Goal: Task Accomplishment & Management: Manage account settings

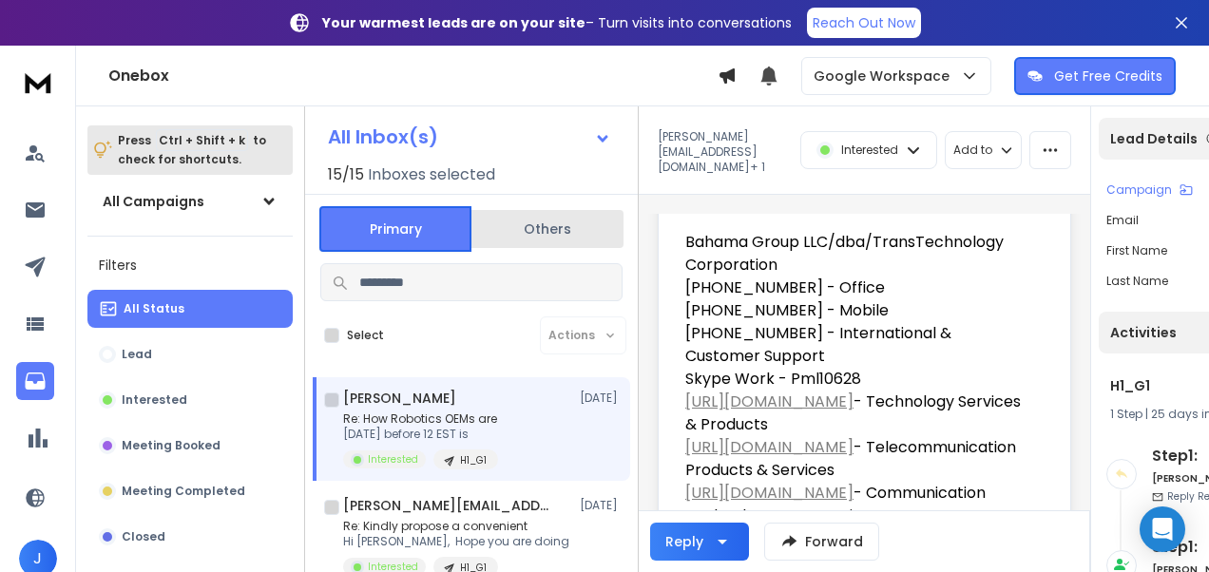
scroll to position [599, 0]
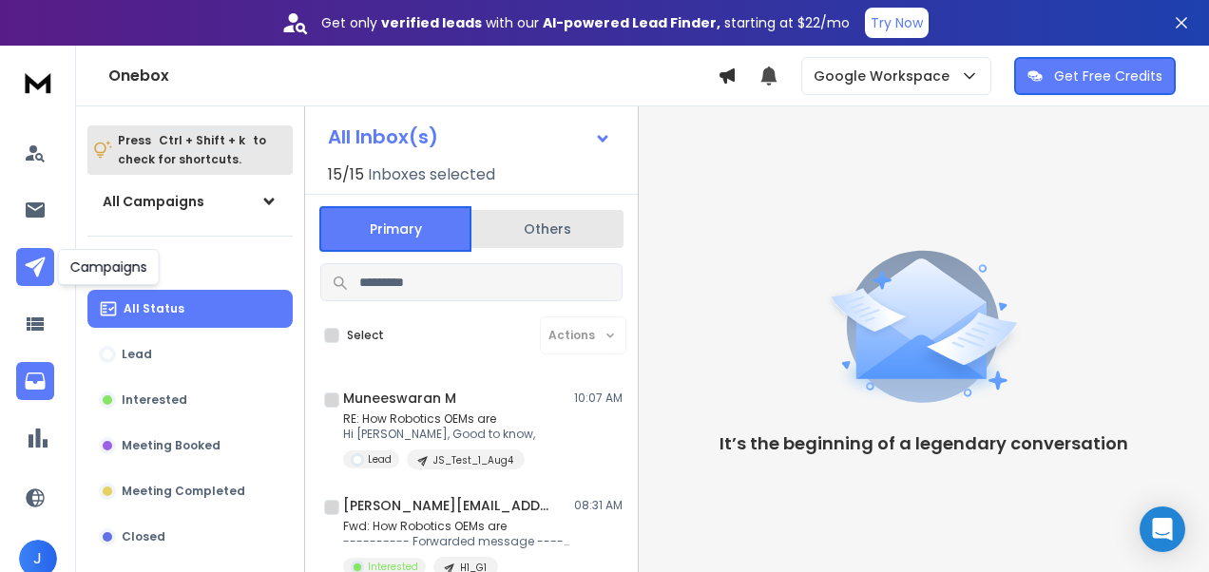
click at [32, 261] on icon at bounding box center [35, 267] width 23 height 23
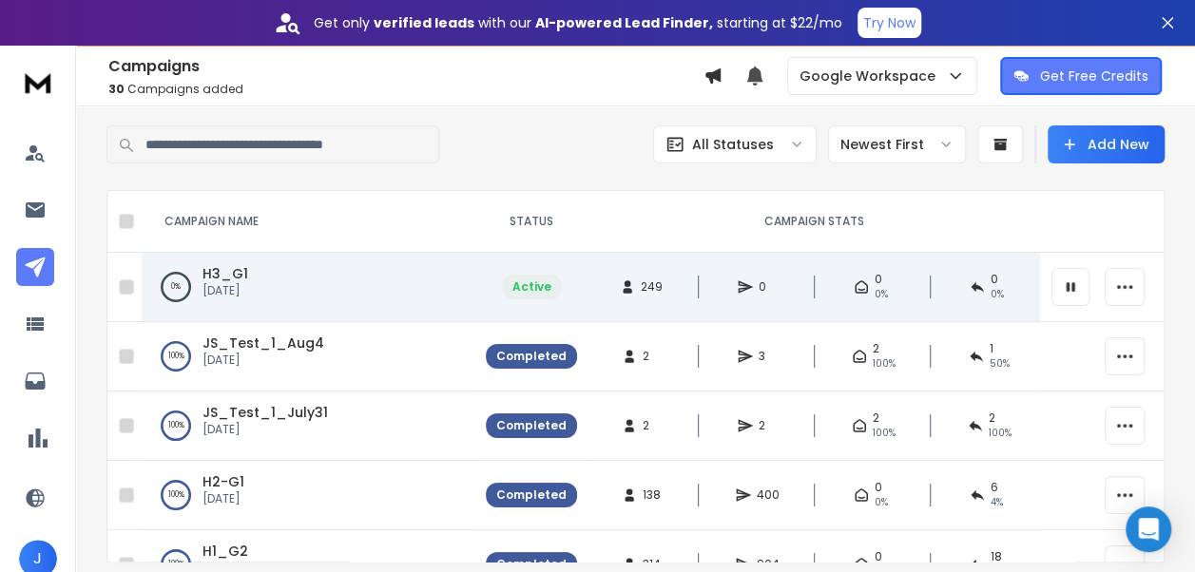
click at [439, 286] on div "0 % H3_G1 2 days ago" at bounding box center [308, 287] width 295 height 46
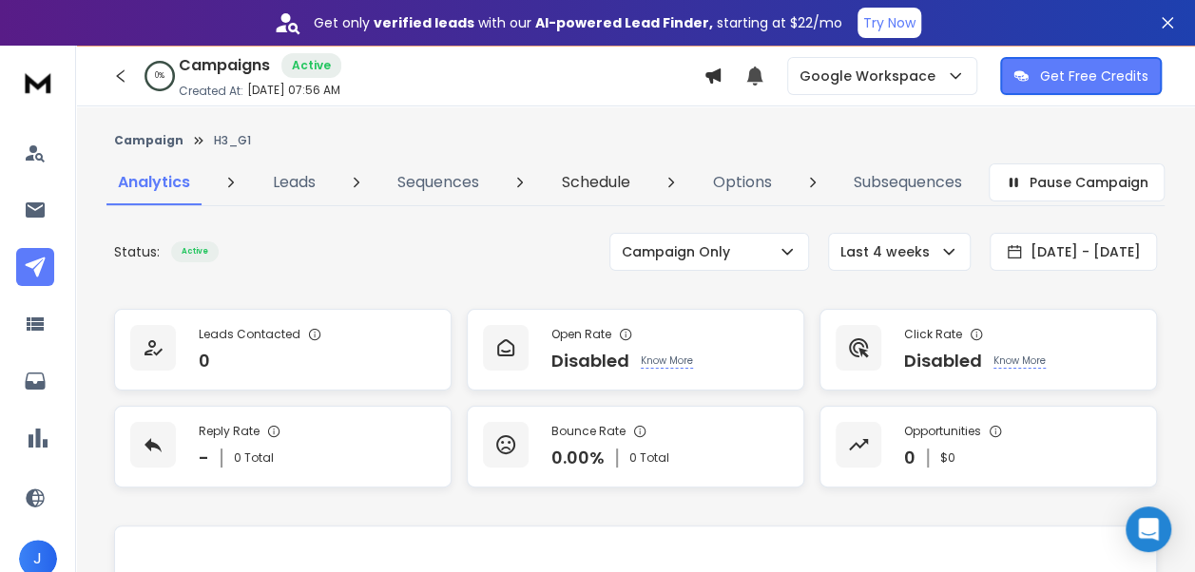
click at [609, 182] on p "Schedule" at bounding box center [596, 182] width 68 height 23
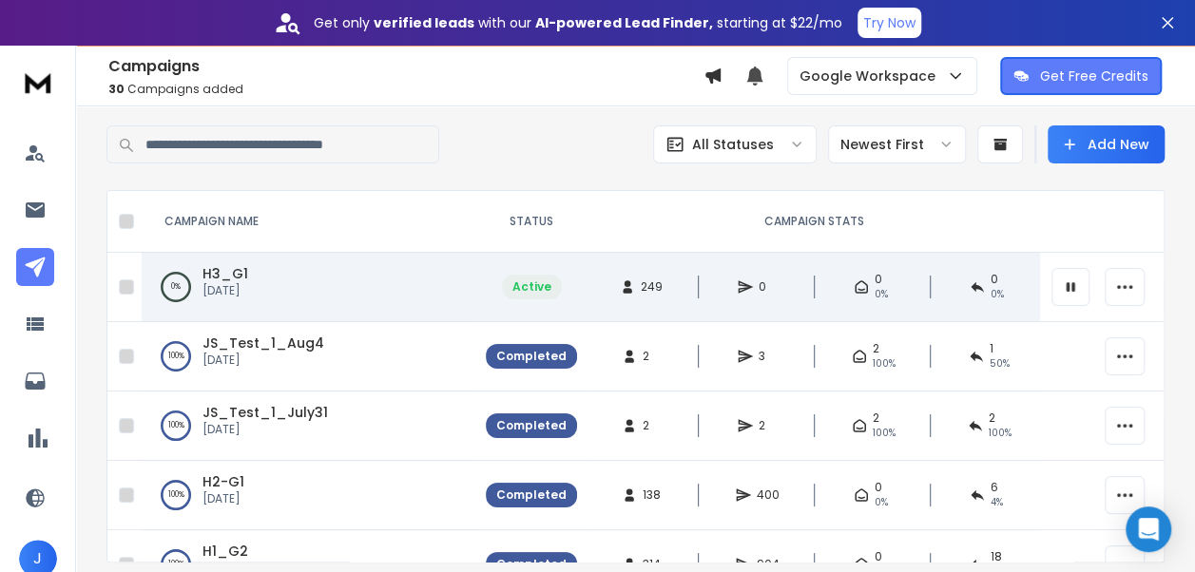
click at [592, 297] on td "249 0 0 0% 0 0%" at bounding box center [815, 287] width 452 height 69
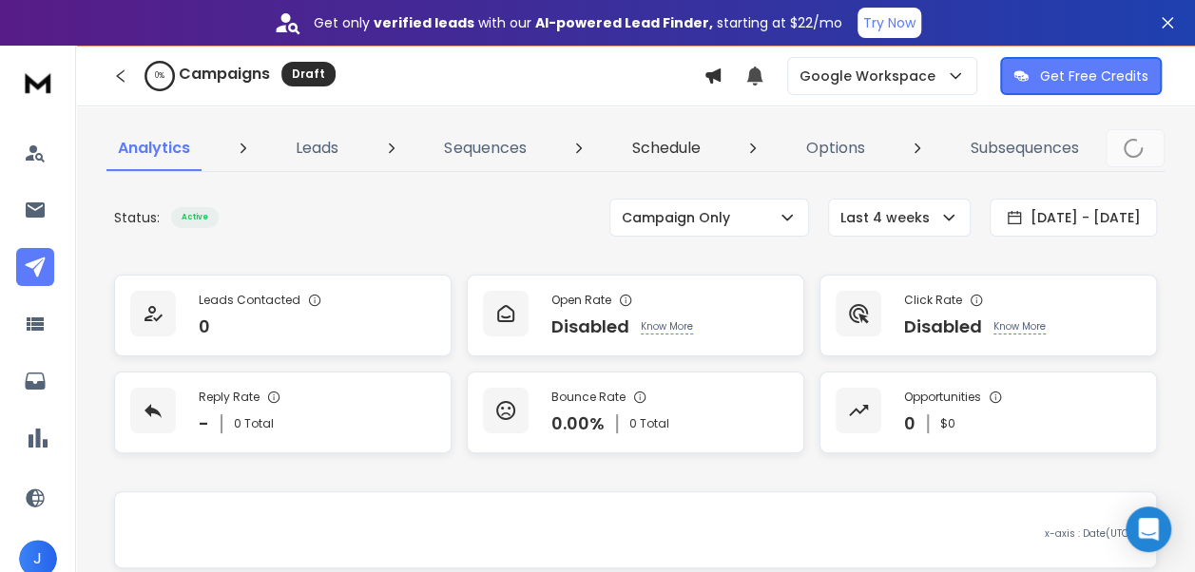
click at [624, 154] on link "Schedule" at bounding box center [666, 149] width 91 height 46
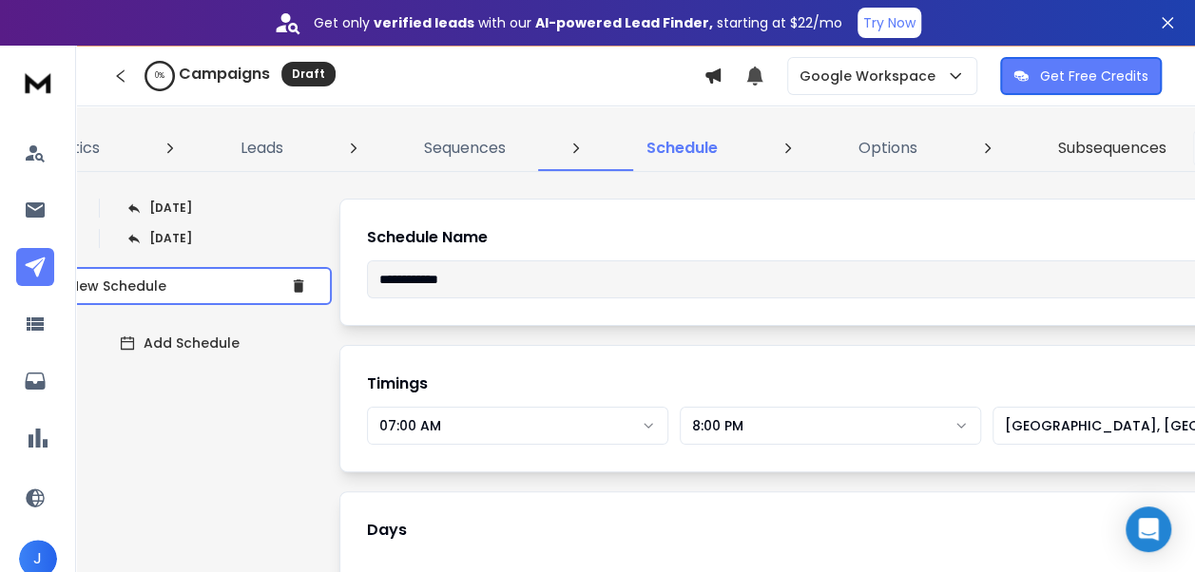
click at [1061, 148] on p "Subsequences" at bounding box center [1112, 148] width 108 height 23
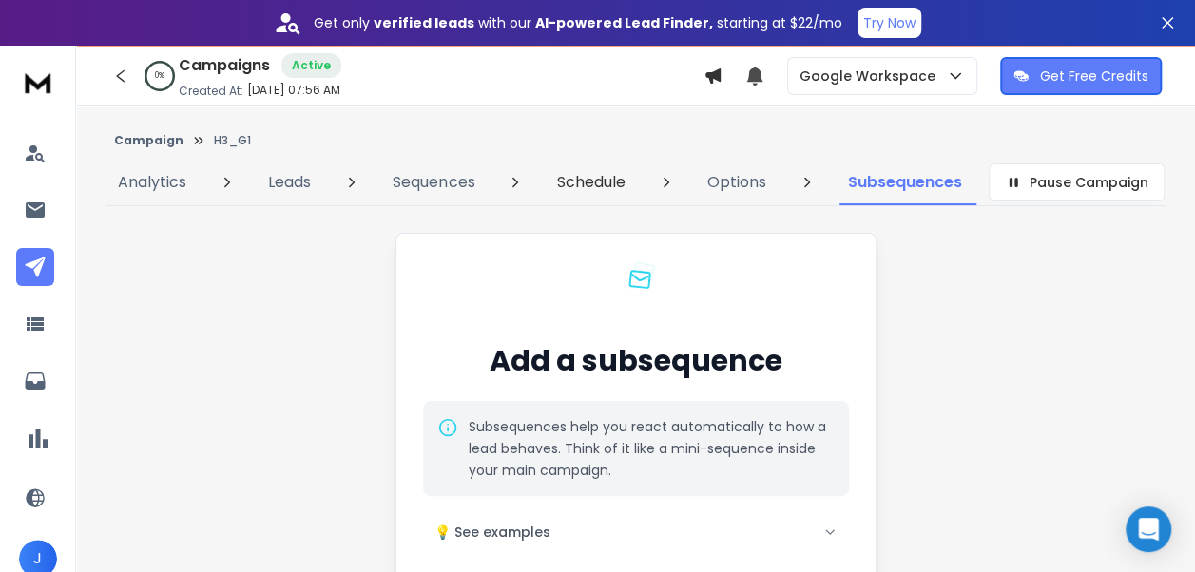
click at [578, 187] on p "Schedule" at bounding box center [591, 182] width 68 height 23
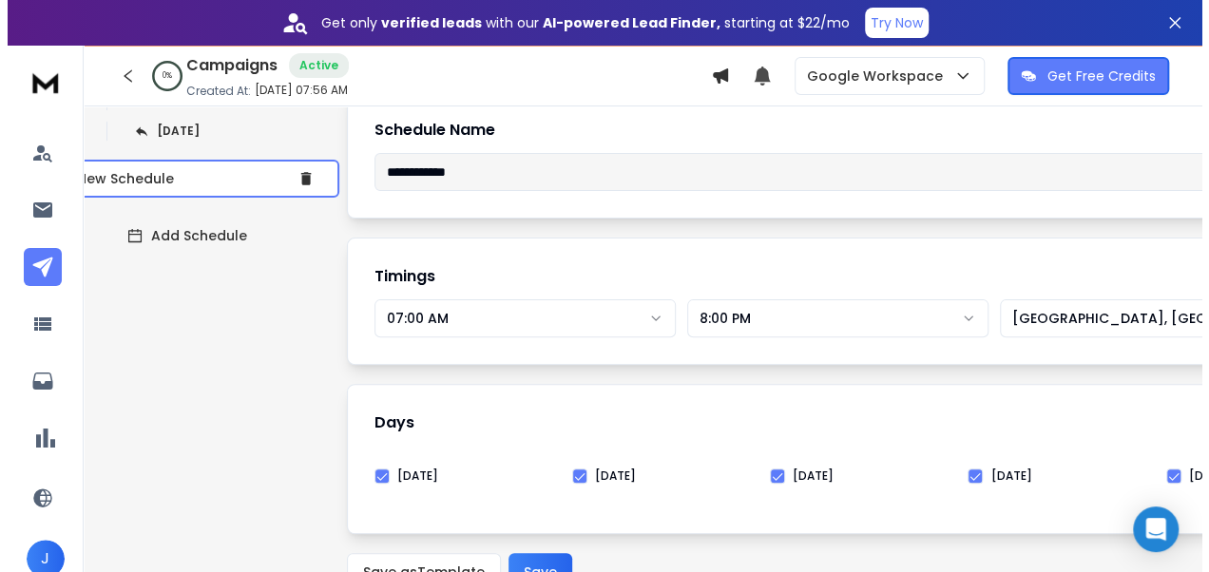
scroll to position [141, 0]
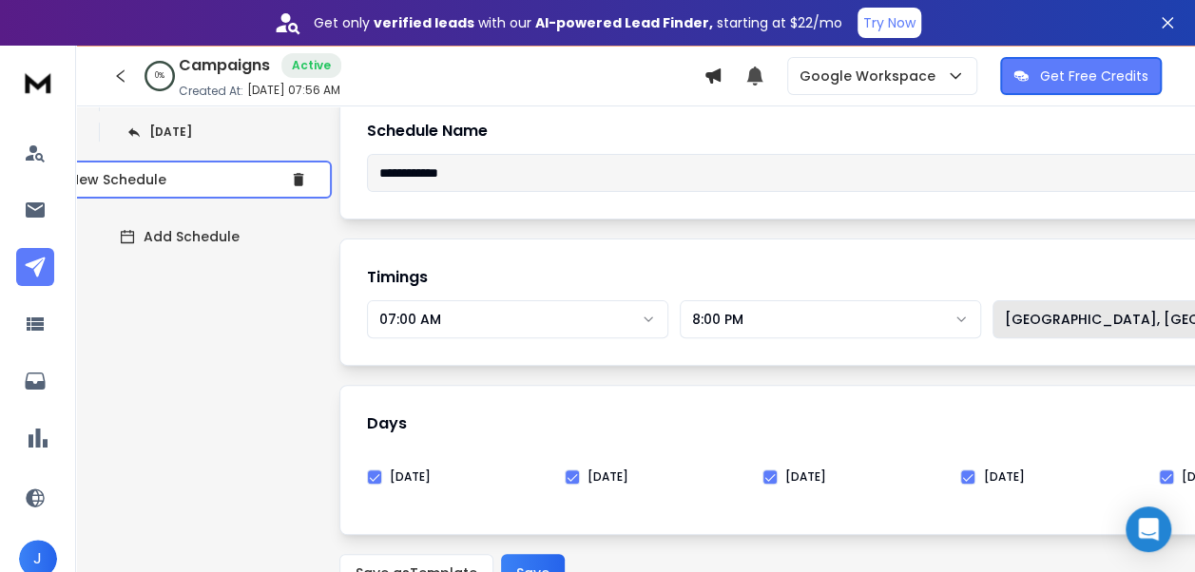
drag, startPoint x: 802, startPoint y: 333, endPoint x: 1069, endPoint y: 320, distance: 267.5
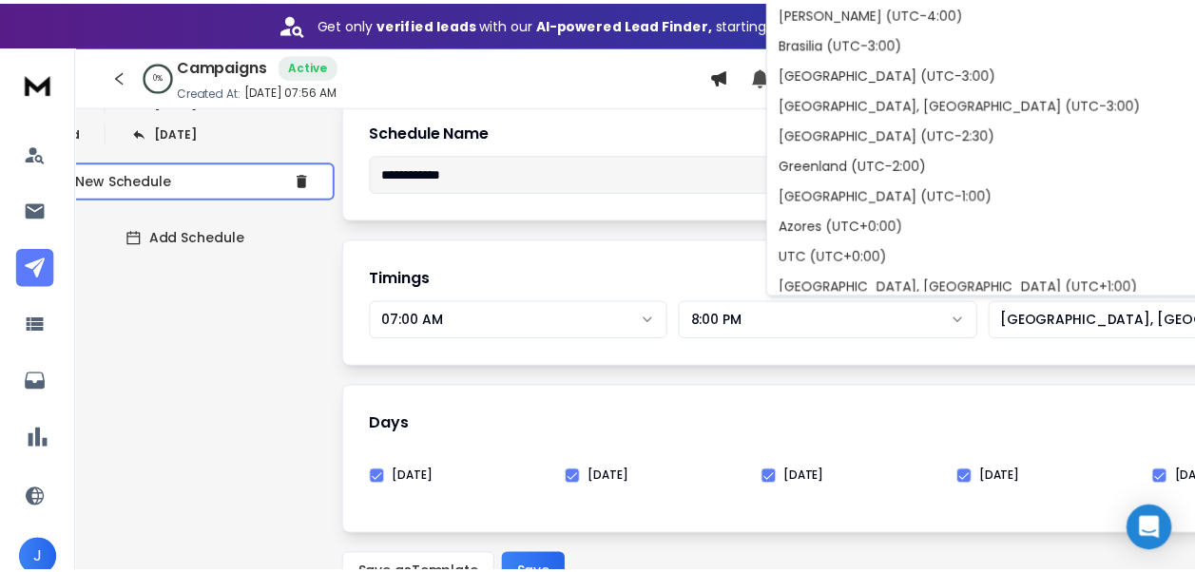
scroll to position [493, 0]
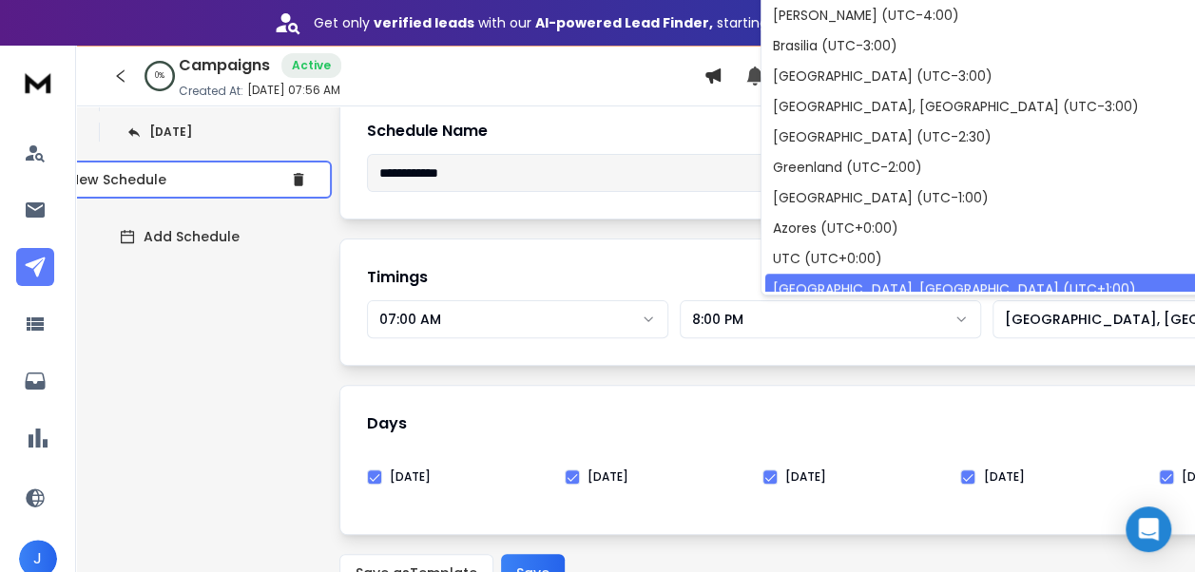
click at [246, 321] on div "**********" at bounding box center [837, 342] width 1619 height 500
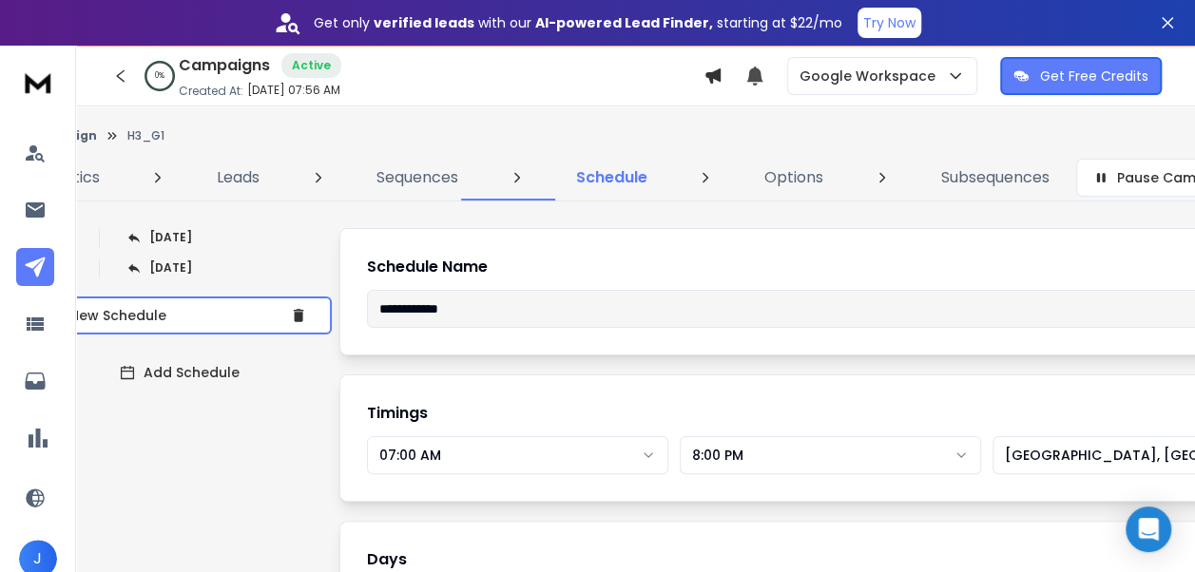
scroll to position [3, 0]
drag, startPoint x: 175, startPoint y: 200, endPoint x: 159, endPoint y: 466, distance: 266.7
click at [159, 466] on div "**********" at bounding box center [837, 480] width 1619 height 500
click at [181, 445] on div "**********" at bounding box center [837, 480] width 1619 height 500
click at [29, 260] on icon at bounding box center [35, 267] width 23 height 23
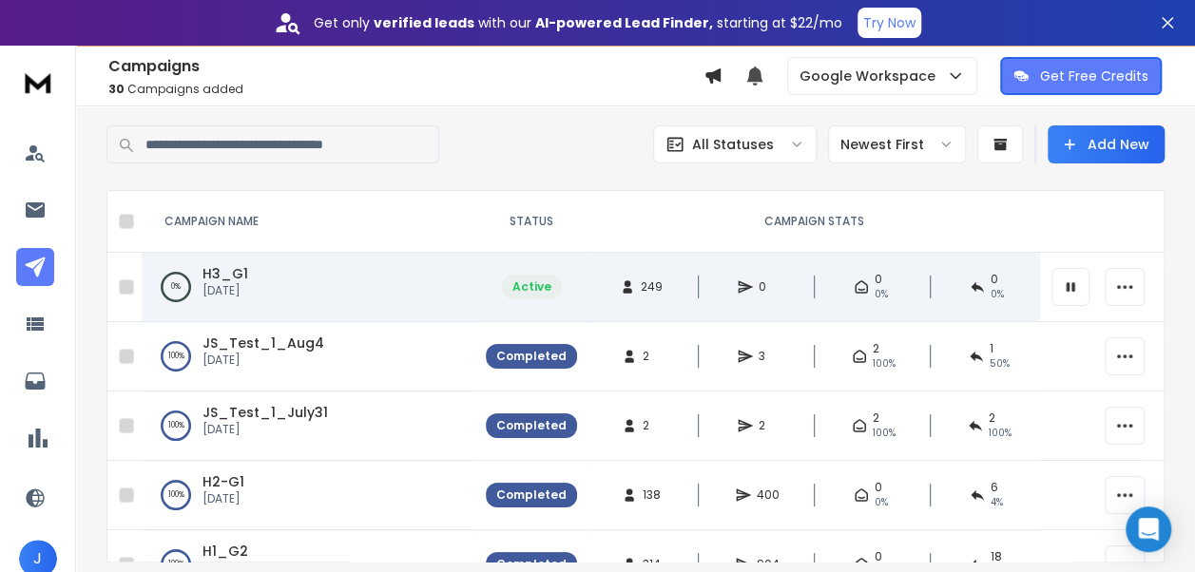
click at [1115, 293] on icon "button" at bounding box center [1124, 287] width 19 height 19
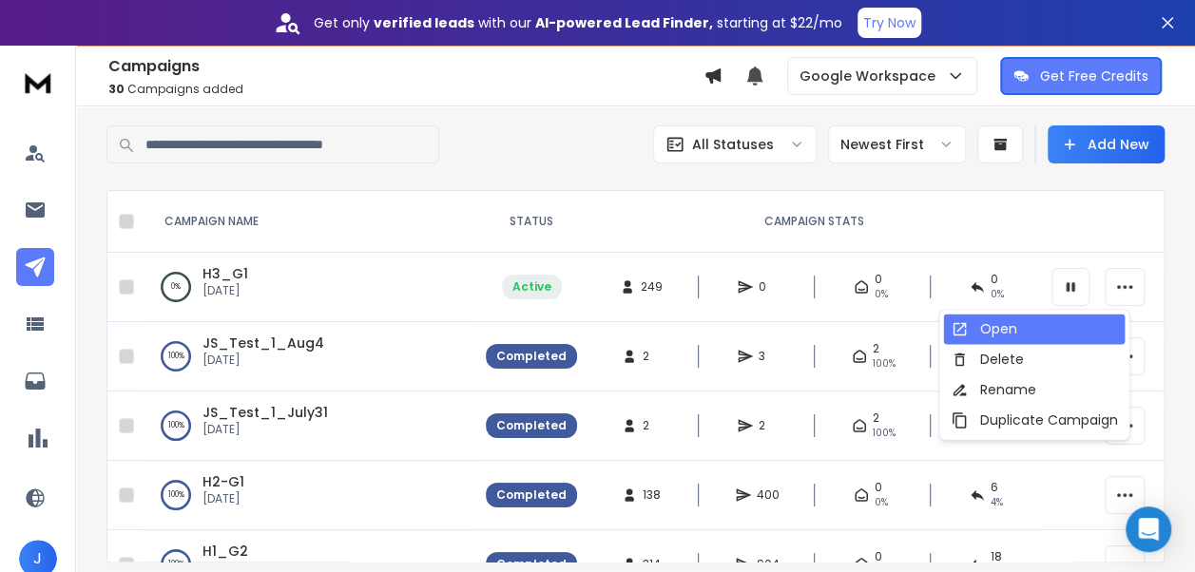
click at [538, 147] on div at bounding box center [371, 145] width 530 height 38
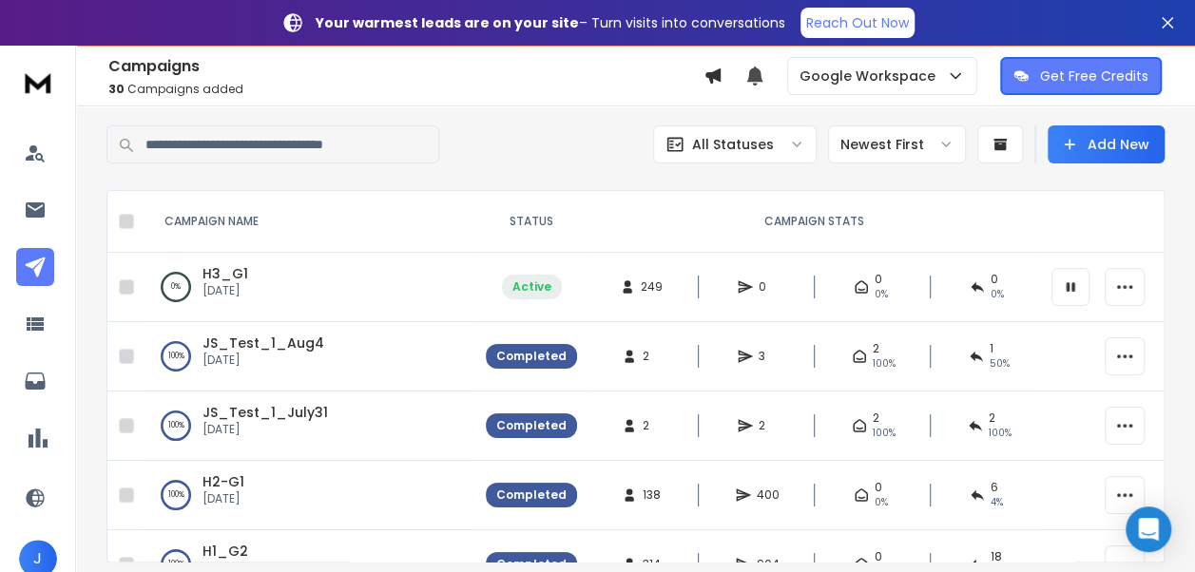
click at [139, 140] on input at bounding box center [272, 145] width 333 height 38
click at [338, 68] on h1 "Campaigns" at bounding box center [405, 66] width 595 height 23
click at [143, 118] on div "Campaigns 30 Campaigns Added All Statuses Newest First Add New CAMPAIGN NAME ST…" at bounding box center [635, 343] width 1119 height 475
click at [319, 70] on h1 "Campaigns" at bounding box center [405, 66] width 595 height 23
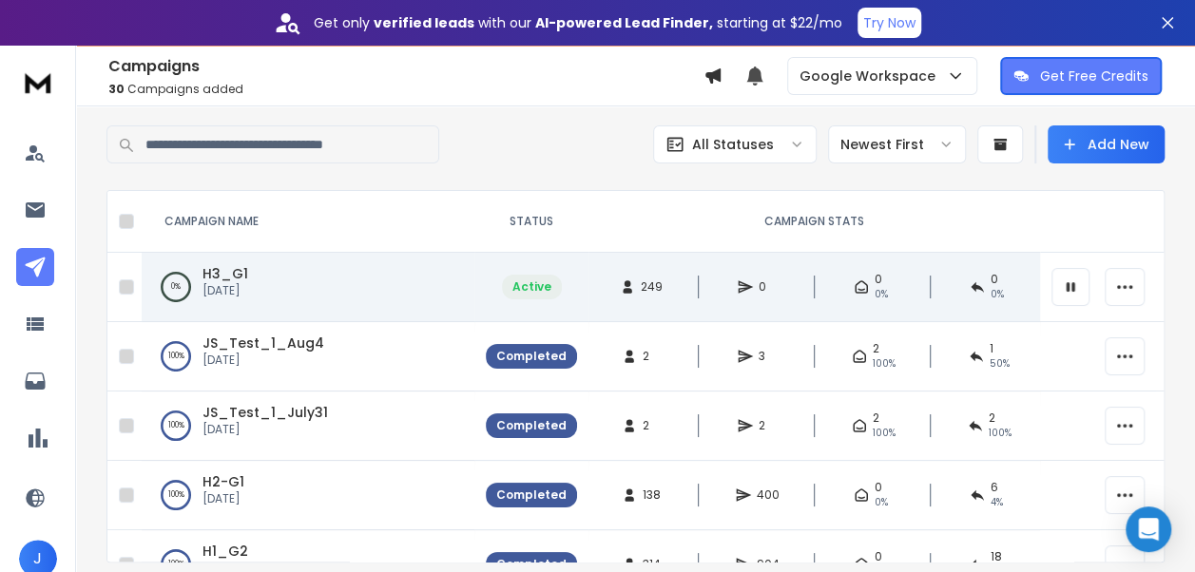
click at [933, 304] on td "249 0 0 0% 0 0%" at bounding box center [815, 287] width 452 height 69
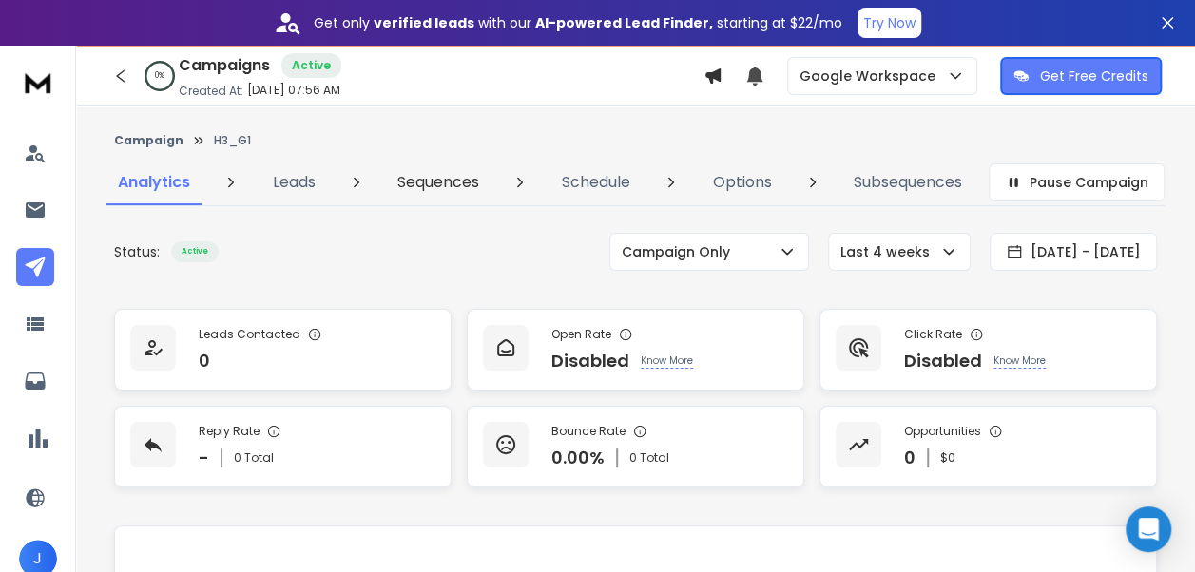
click at [470, 181] on p "Sequences" at bounding box center [438, 182] width 82 height 23
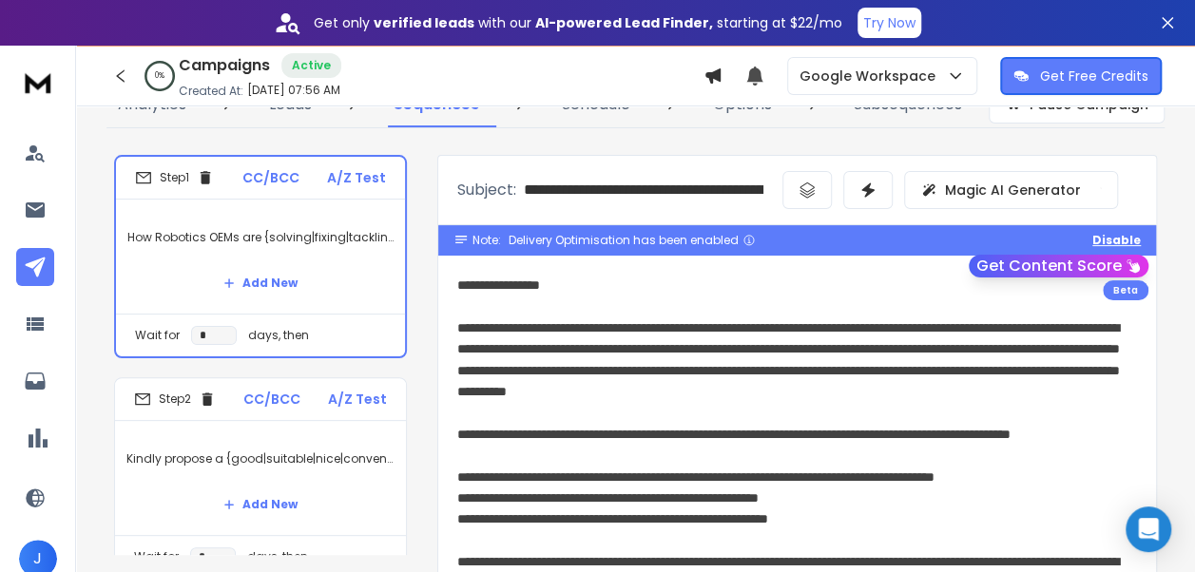
scroll to position [198, 0]
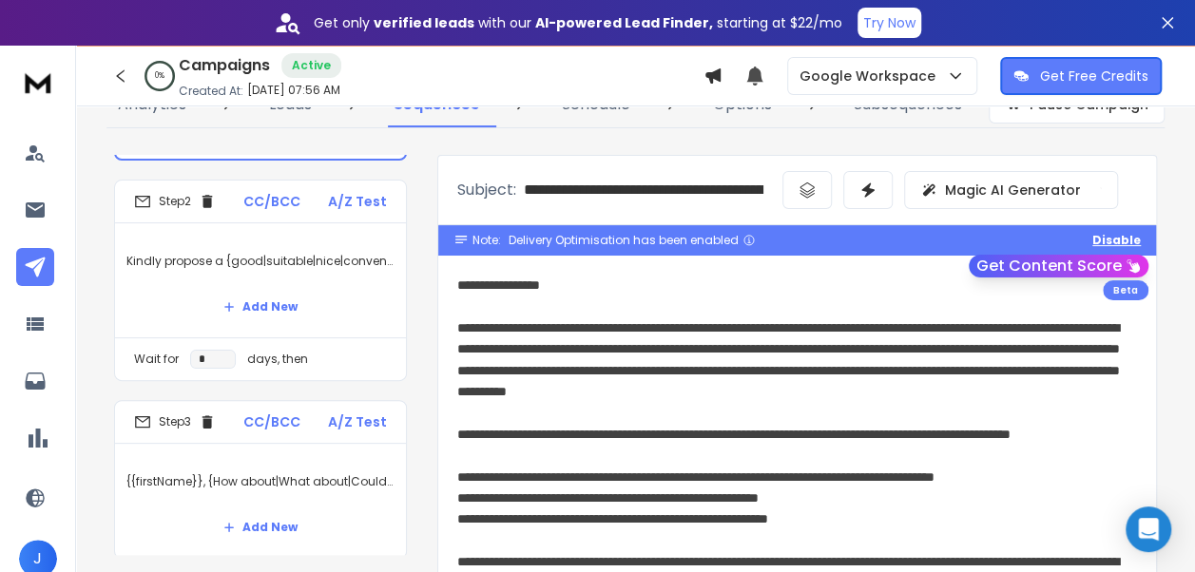
click at [300, 483] on p "{{firstName}}, {How about|What about|Could we do} a {quick|short|brief} discuss…" at bounding box center [260, 481] width 268 height 53
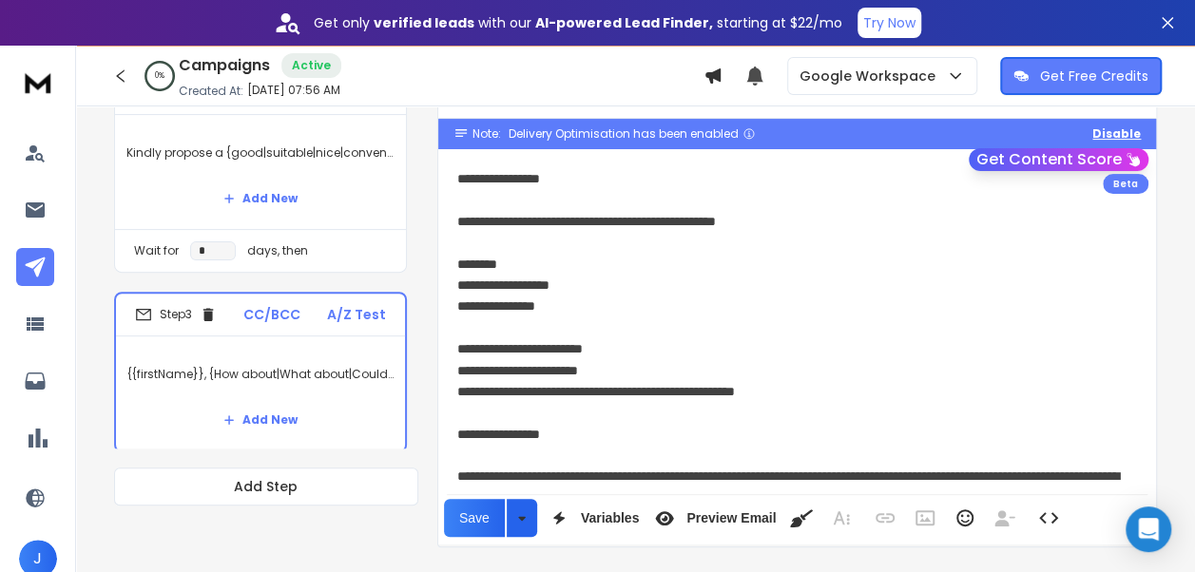
scroll to position [0, 0]
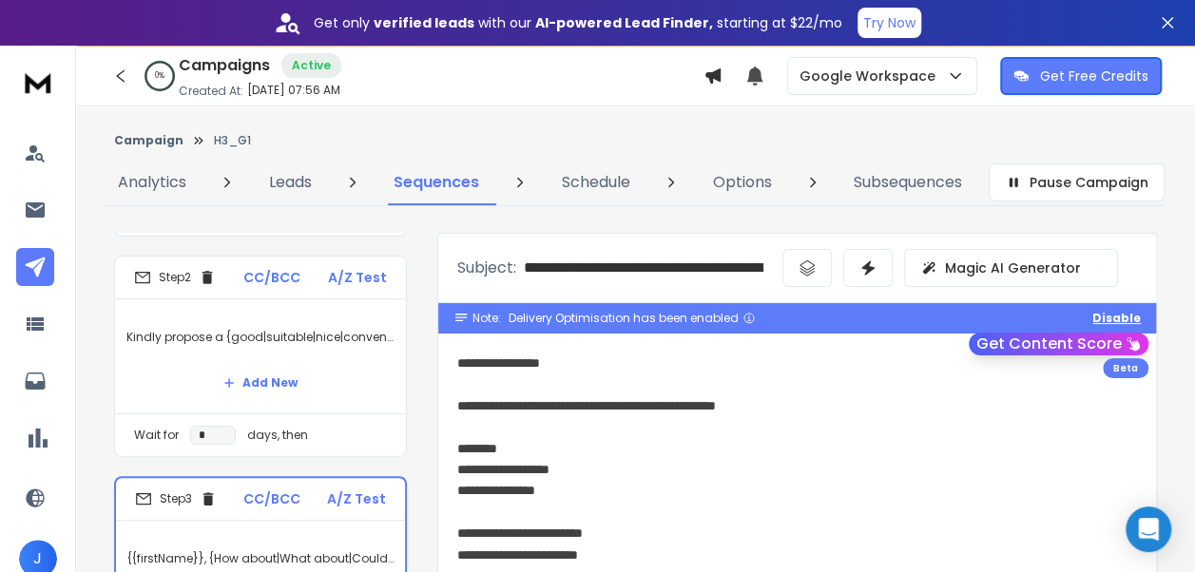
click at [175, 334] on p "Kindly propose a {good|suitable|nice|convenient} time for a {quick|brief|short}…" at bounding box center [260, 337] width 268 height 53
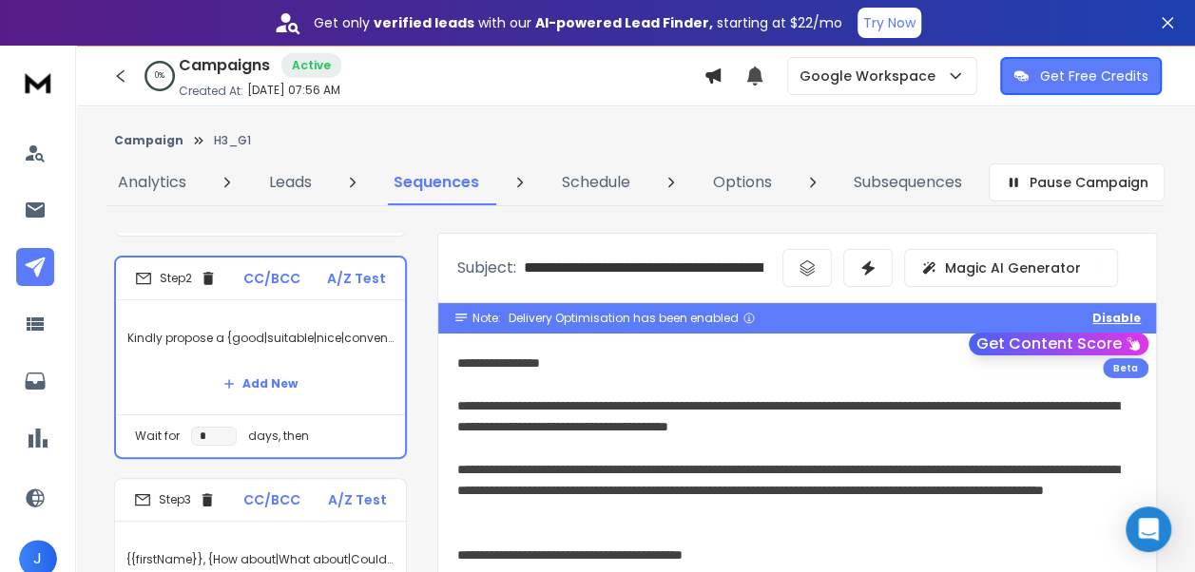
click at [230, 543] on p "{{firstName}}, {How about|What about|Could we do} a {quick|short|brief} discuss…" at bounding box center [260, 559] width 268 height 53
type input "**********"
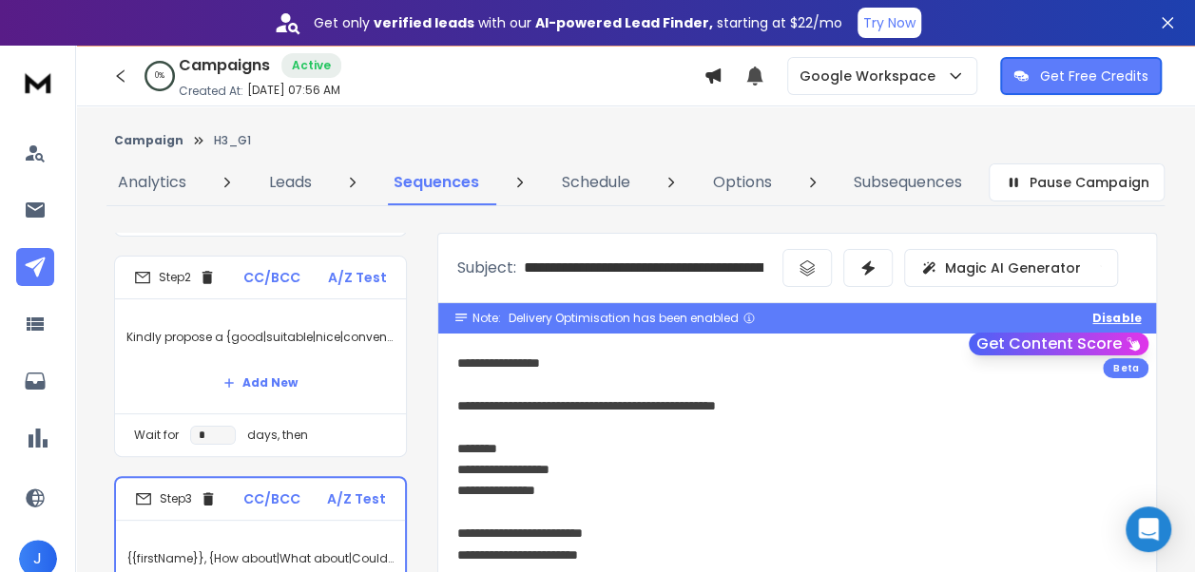
scroll to position [10, 0]
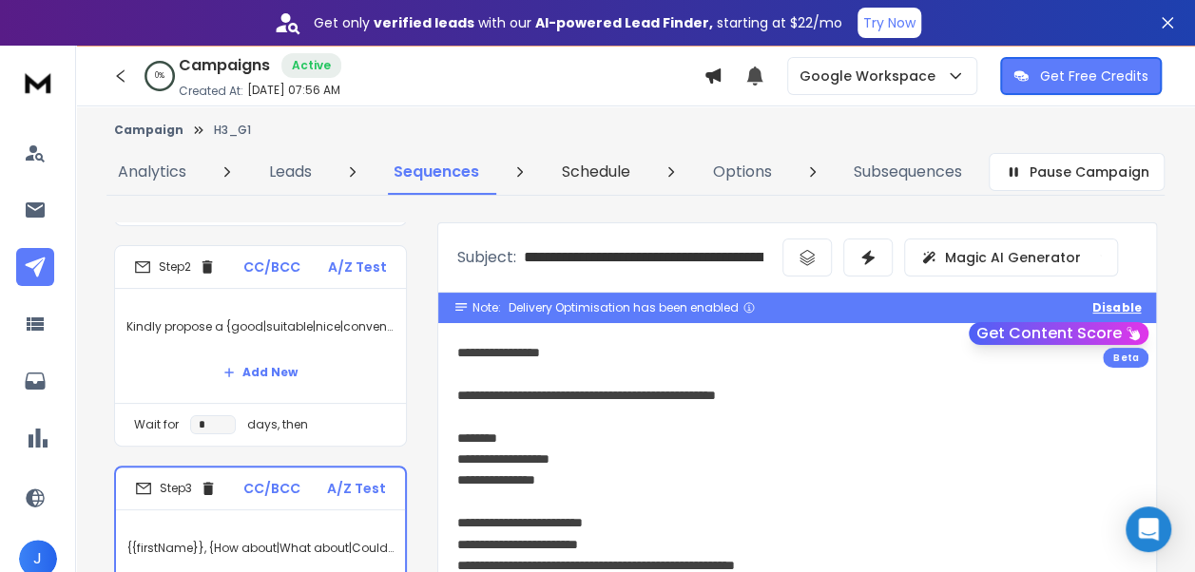
click at [583, 170] on p "Schedule" at bounding box center [596, 172] width 68 height 23
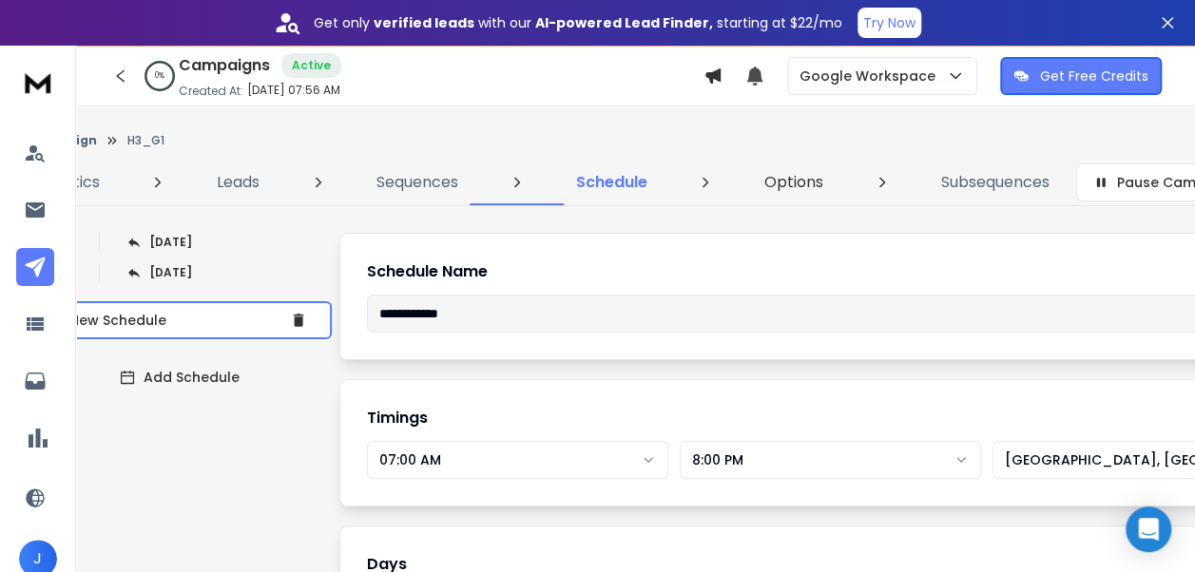
click at [753, 170] on link "Options" at bounding box center [794, 183] width 82 height 46
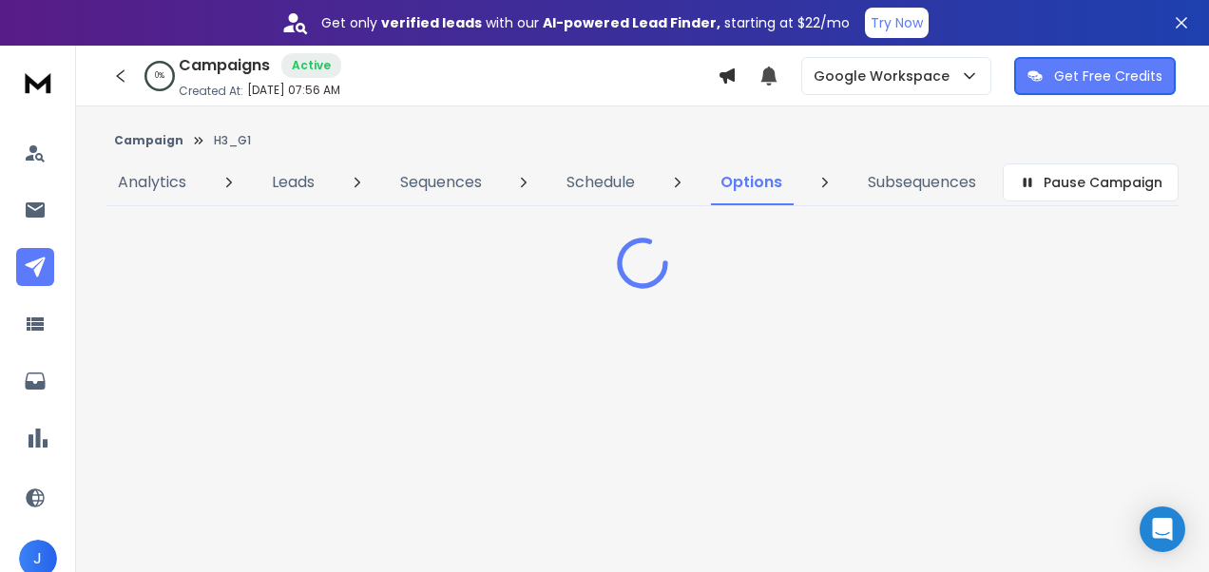
select select "*"
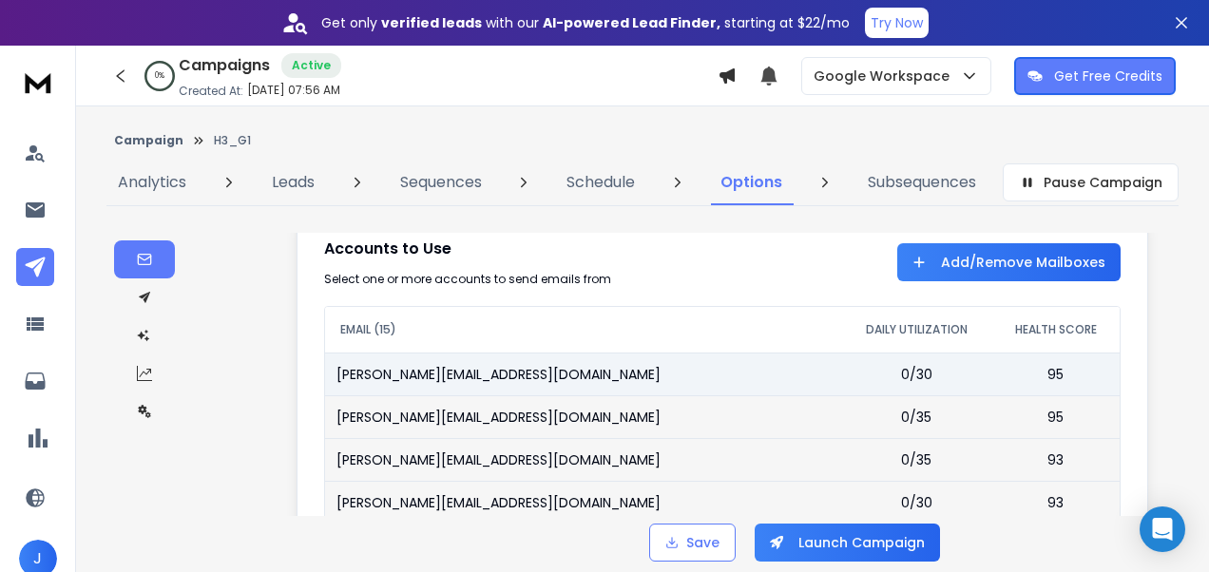
scroll to position [60, 0]
click at [683, 377] on div "emily@regamisolutionsindia.com" at bounding box center [583, 375] width 493 height 19
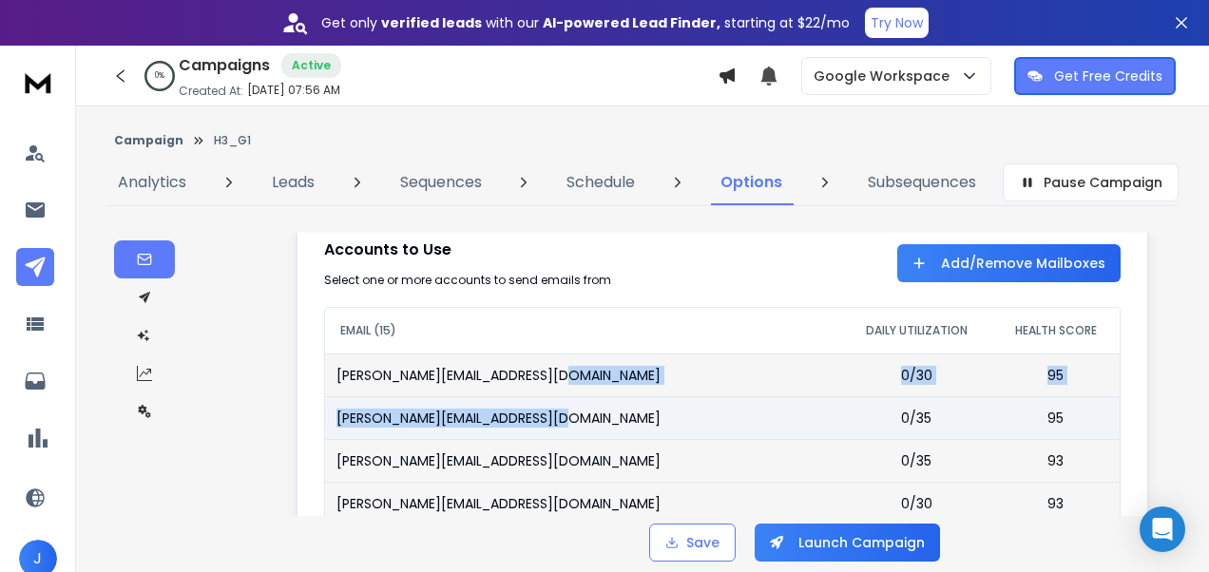
drag, startPoint x: 683, startPoint y: 377, endPoint x: 686, endPoint y: 424, distance: 46.7
click at [686, 424] on div "alison@regamisolutions-usa.com" at bounding box center [583, 418] width 493 height 19
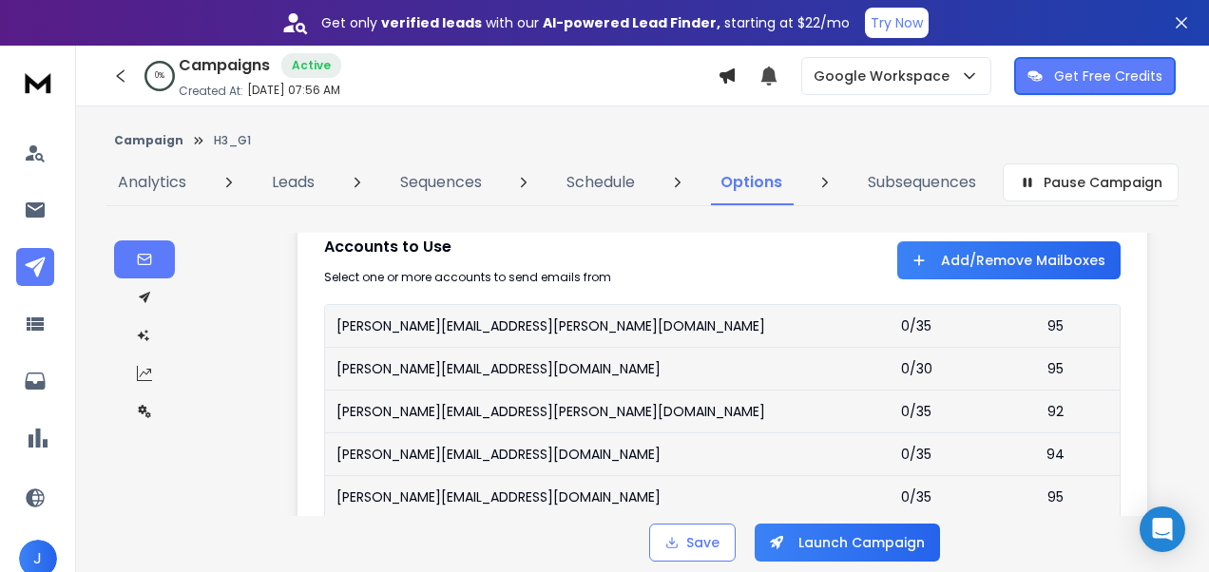
scroll to position [0, 0]
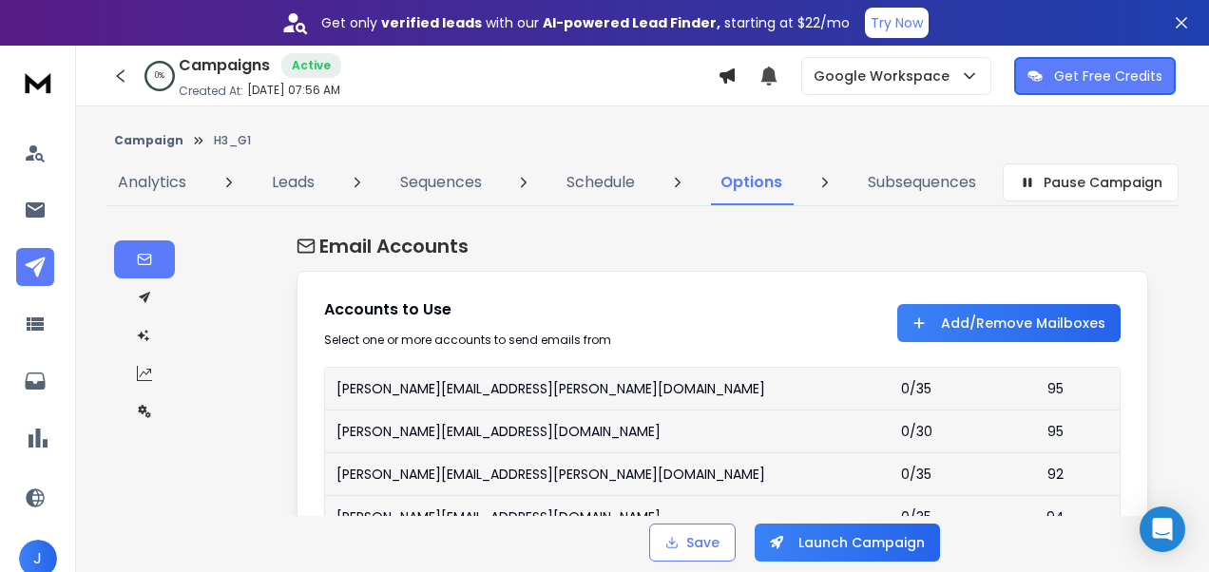
click at [926, 311] on button "Add/Remove Mailboxes" at bounding box center [1009, 323] width 223 height 38
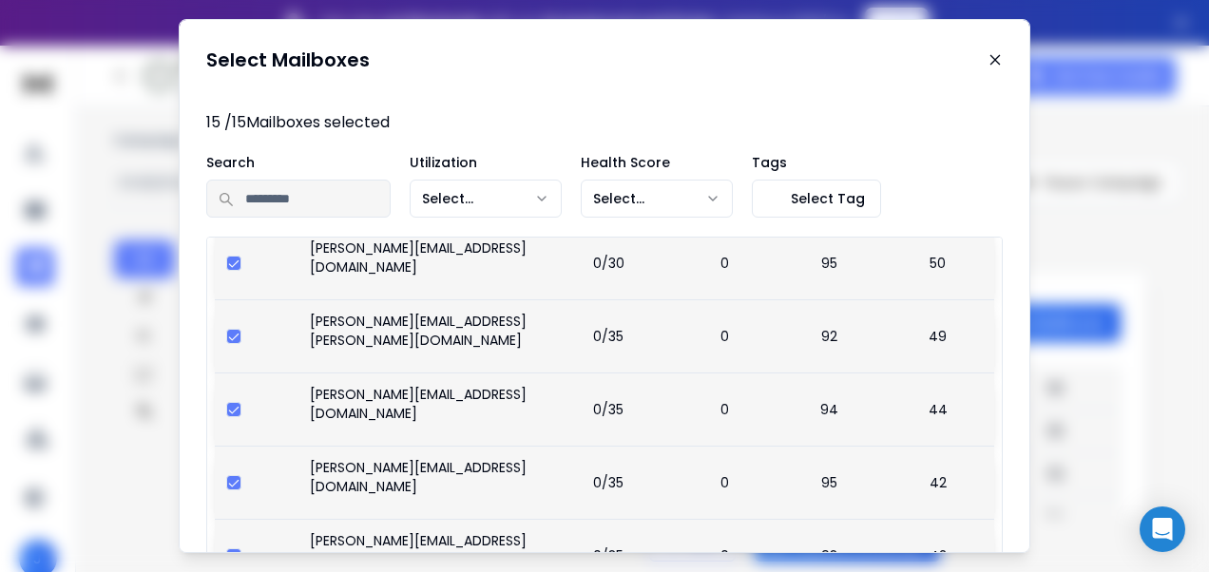
scroll to position [604, 0]
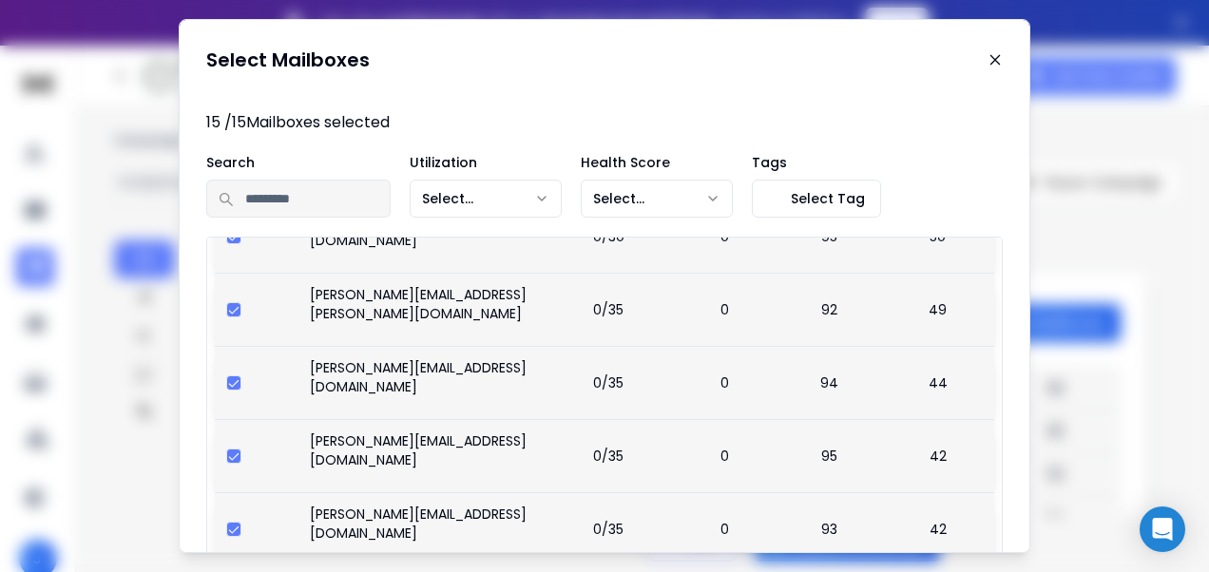
click at [995, 66] on icon at bounding box center [995, 59] width 15 height 15
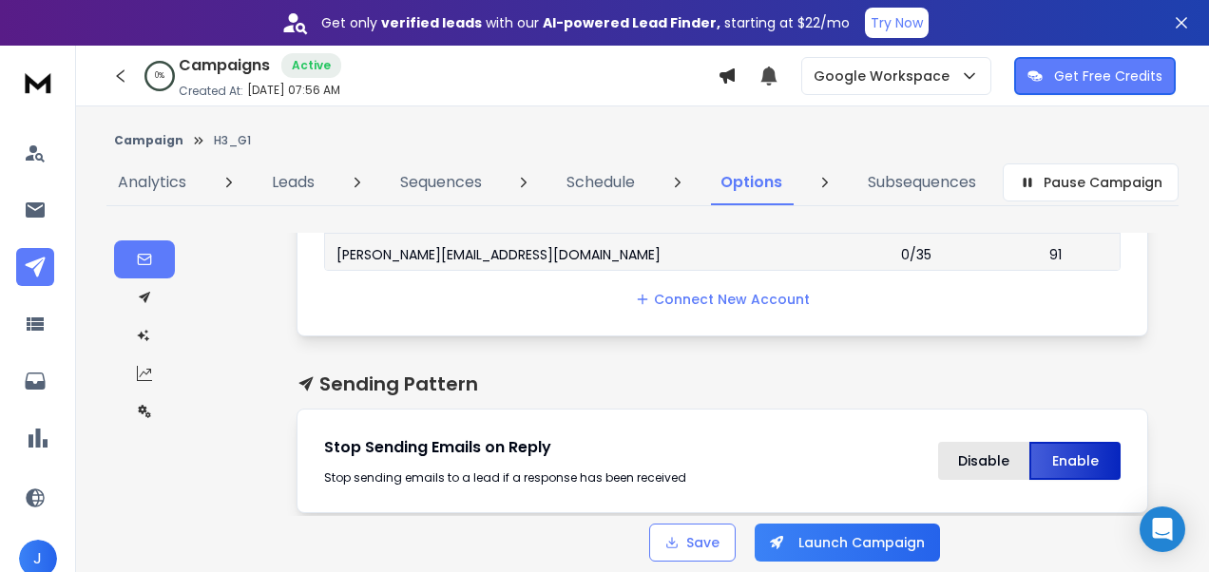
scroll to position [477, 0]
click at [871, 553] on button "Launch Campaign" at bounding box center [847, 543] width 185 height 38
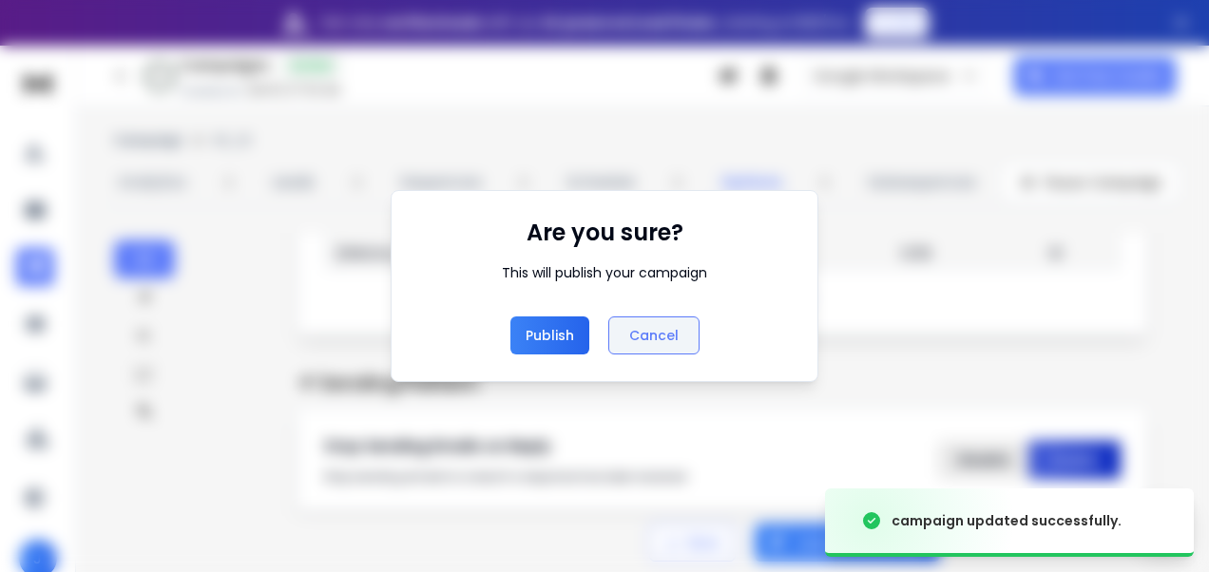
click at [550, 331] on button "Publish" at bounding box center [550, 336] width 79 height 38
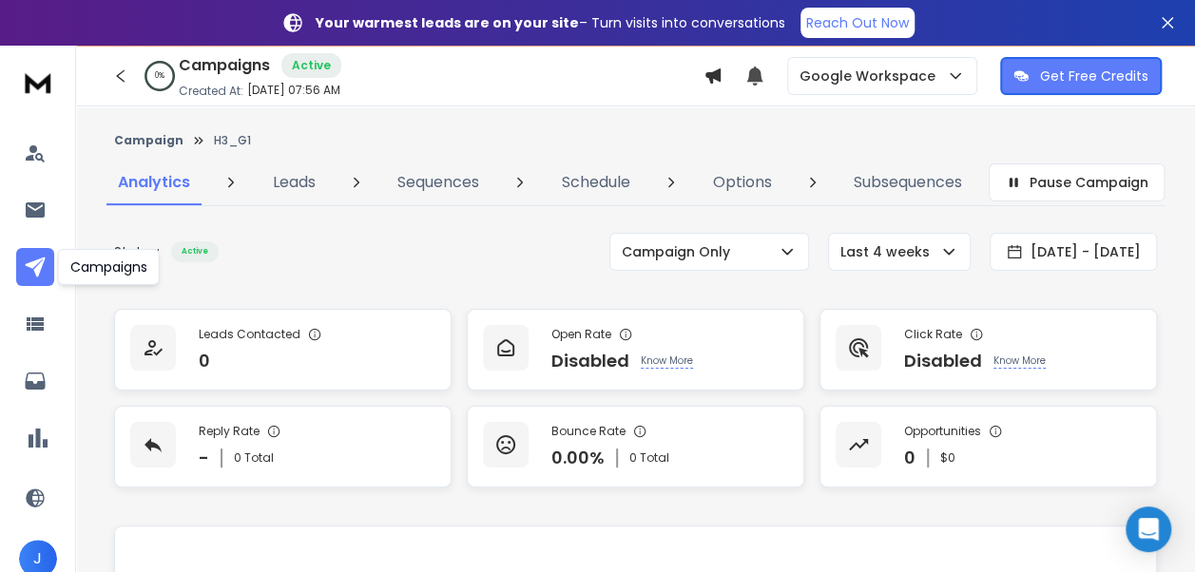
click at [42, 268] on icon at bounding box center [35, 267] width 23 height 23
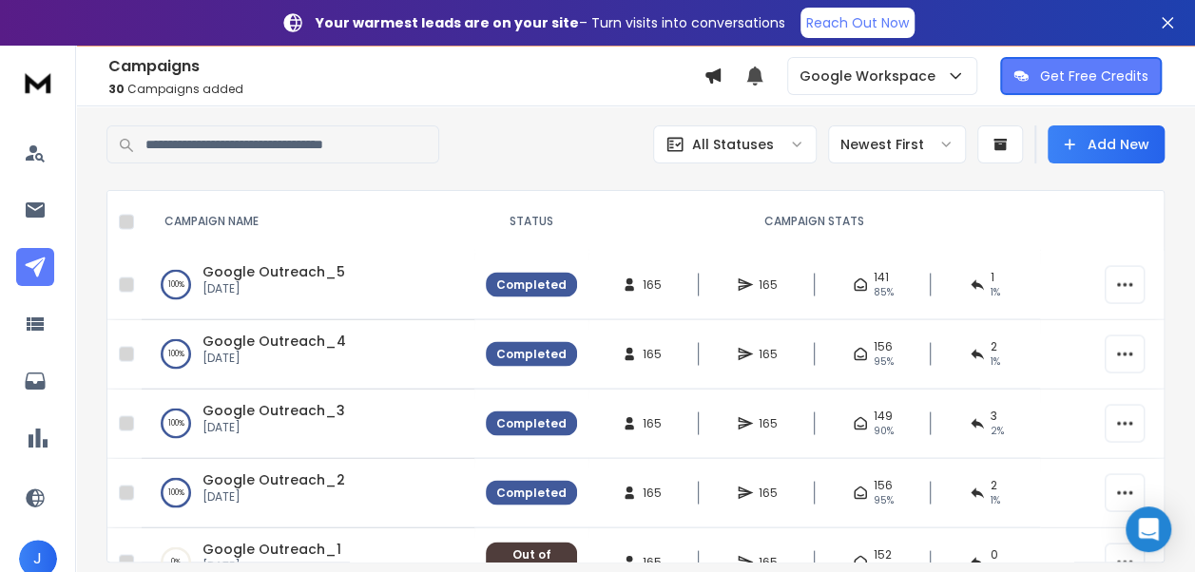
scroll to position [1777, 0]
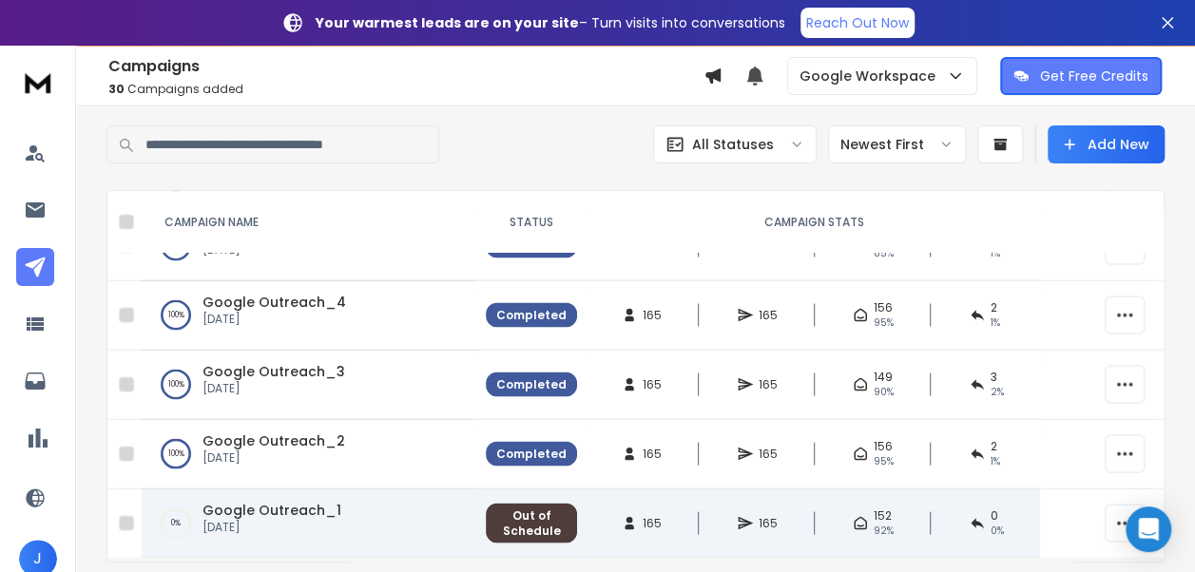
click at [375, 502] on div "0 % Google Outreach_1 [DATE]" at bounding box center [308, 523] width 295 height 46
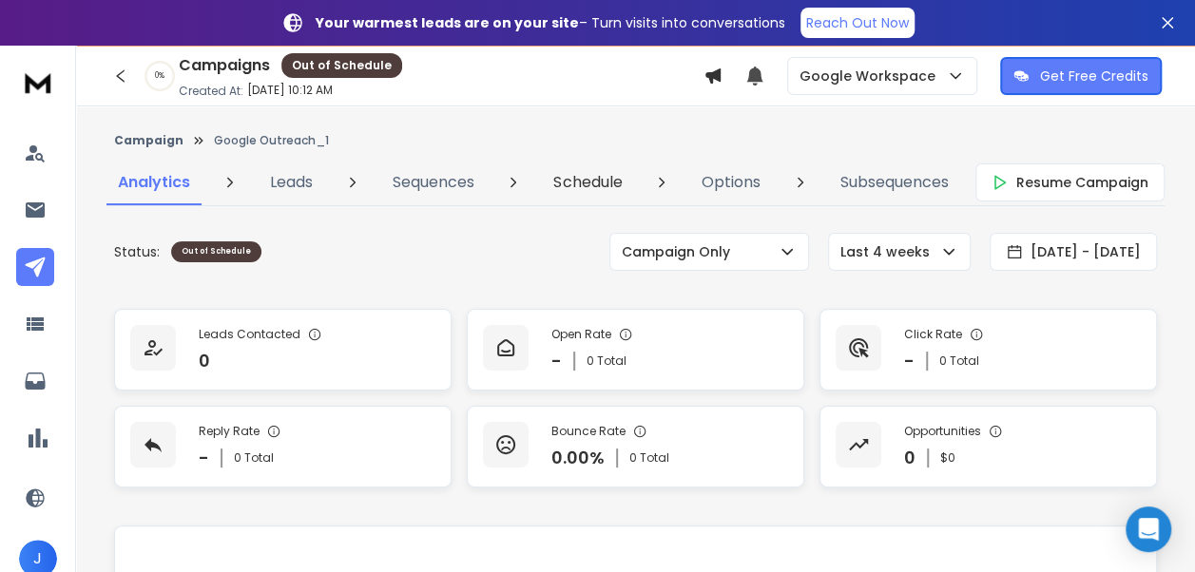
click at [576, 179] on p "Schedule" at bounding box center [587, 182] width 68 height 23
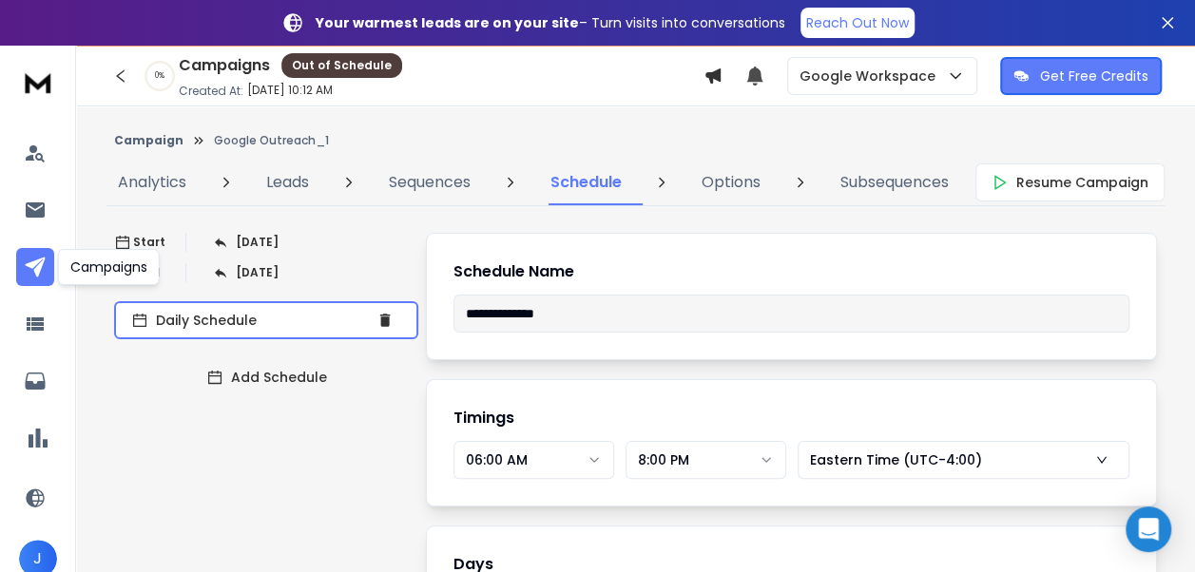
click at [42, 280] on link at bounding box center [35, 267] width 38 height 38
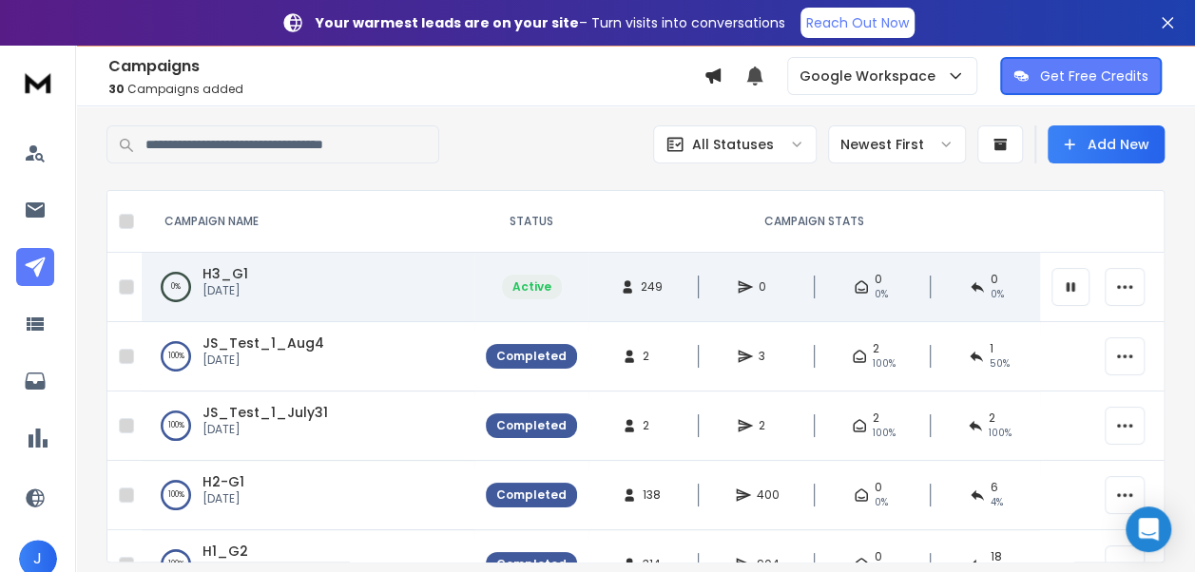
click at [1115, 281] on icon "button" at bounding box center [1124, 287] width 19 height 19
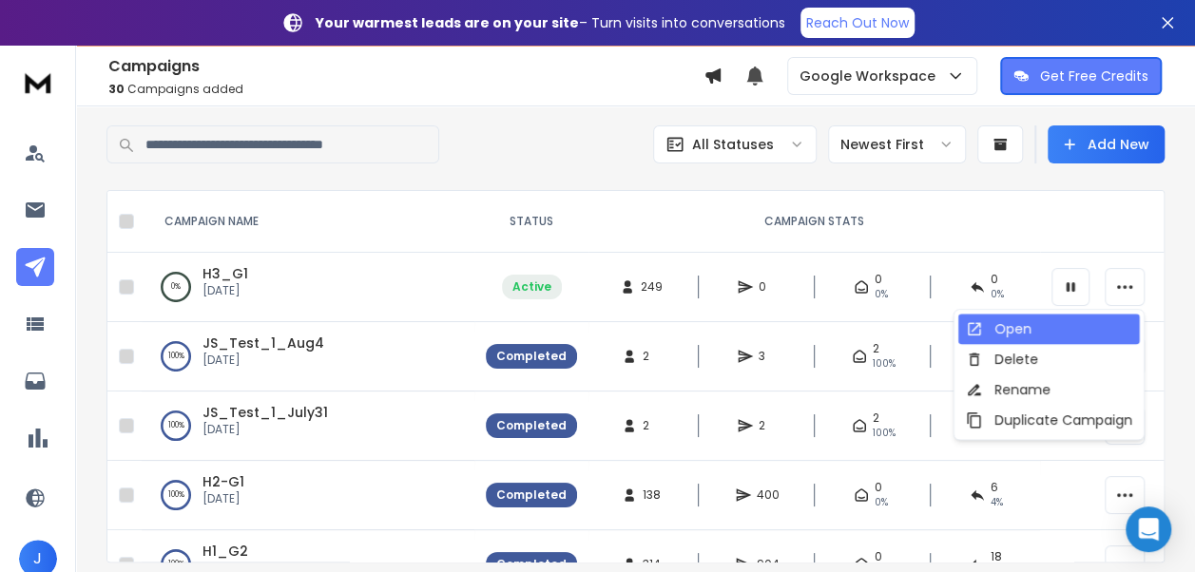
click at [540, 107] on div "Campaigns 30 Campaigns Added All Statuses Newest First Add New CAMPAIGN NAME ST…" at bounding box center [635, 343] width 1119 height 475
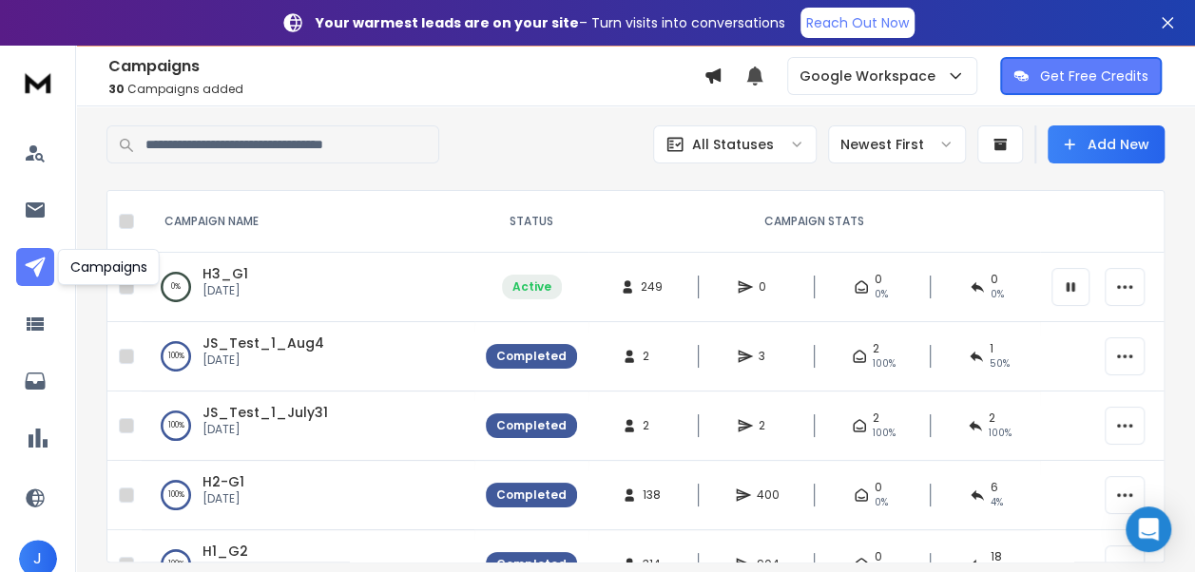
click at [27, 259] on icon at bounding box center [35, 267] width 23 height 23
drag, startPoint x: 96, startPoint y: 110, endPoint x: 599, endPoint y: 61, distance: 505.4
click at [599, 61] on h1 "Campaigns" at bounding box center [405, 66] width 595 height 23
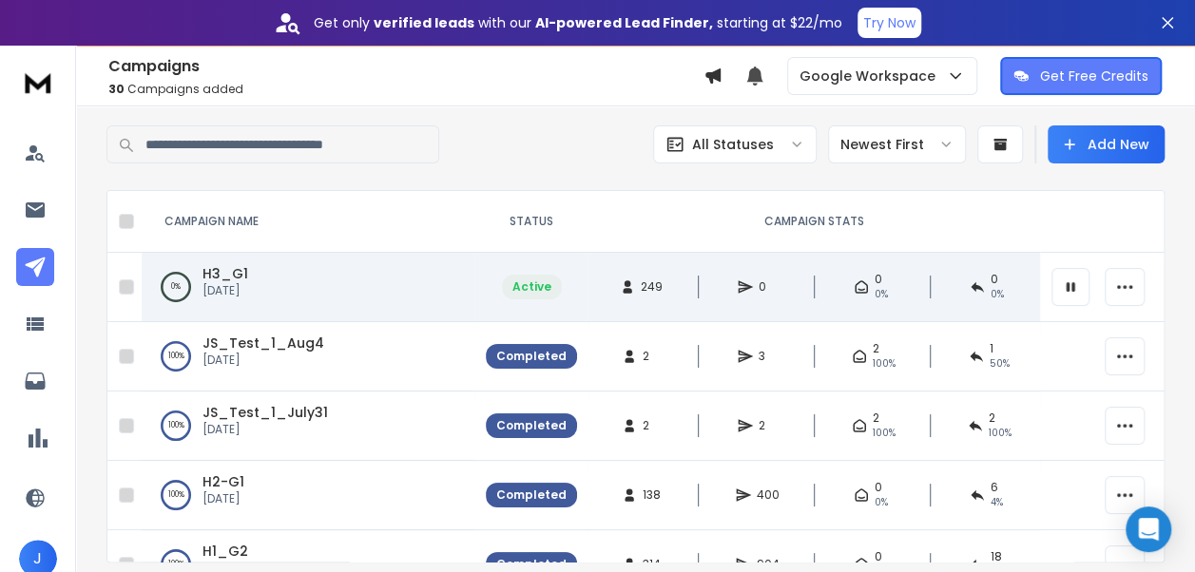
click at [435, 282] on div "0 % H3_G1 2 days ago" at bounding box center [308, 287] width 295 height 46
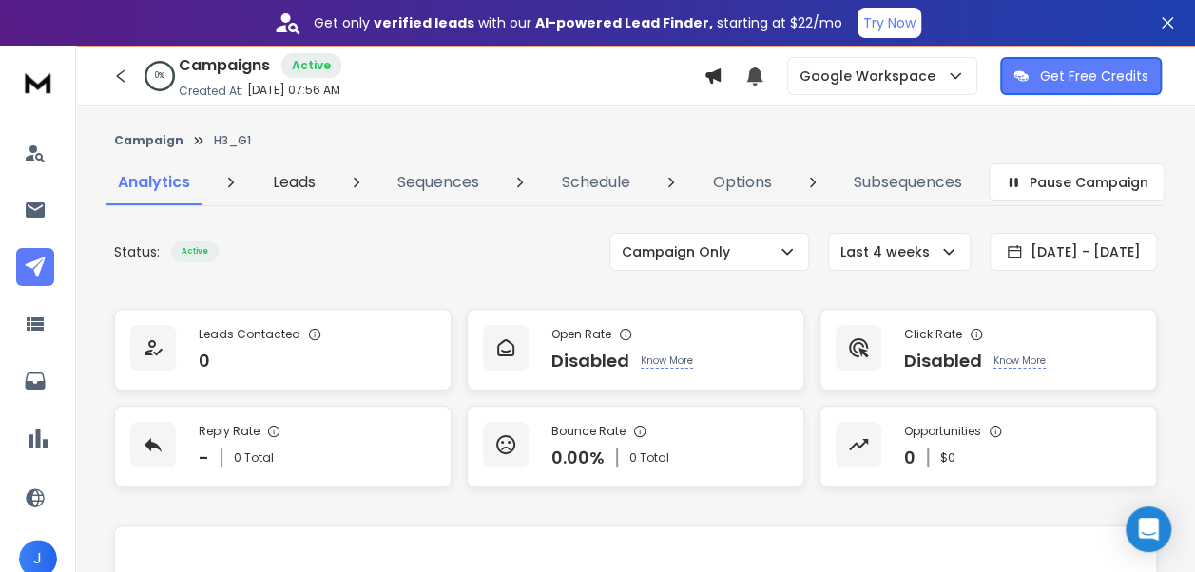
click at [274, 175] on p "Leads" at bounding box center [294, 182] width 43 height 23
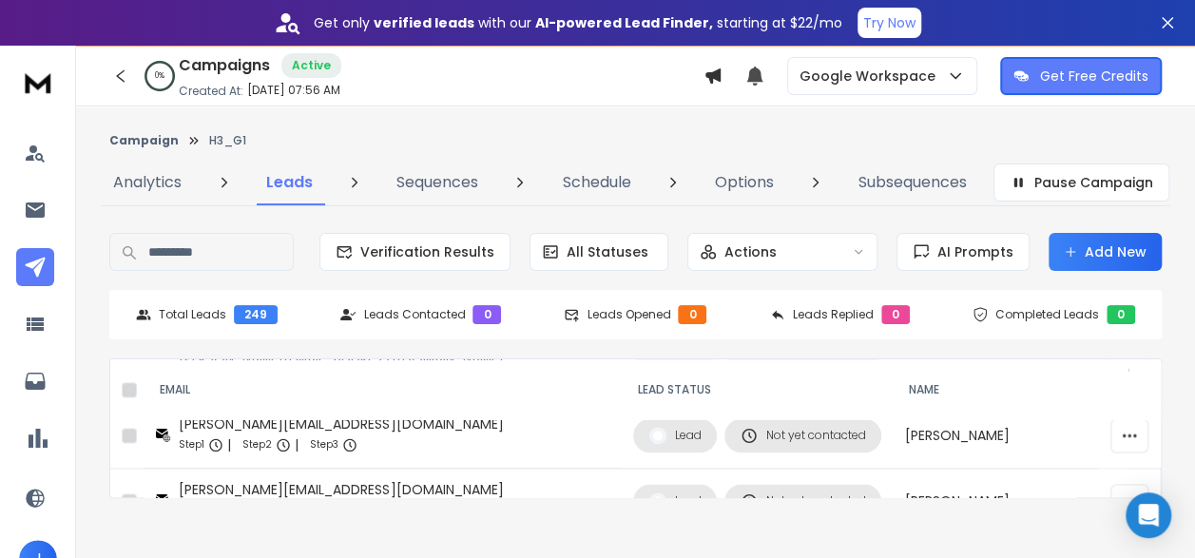
scroll to position [1556, 0]
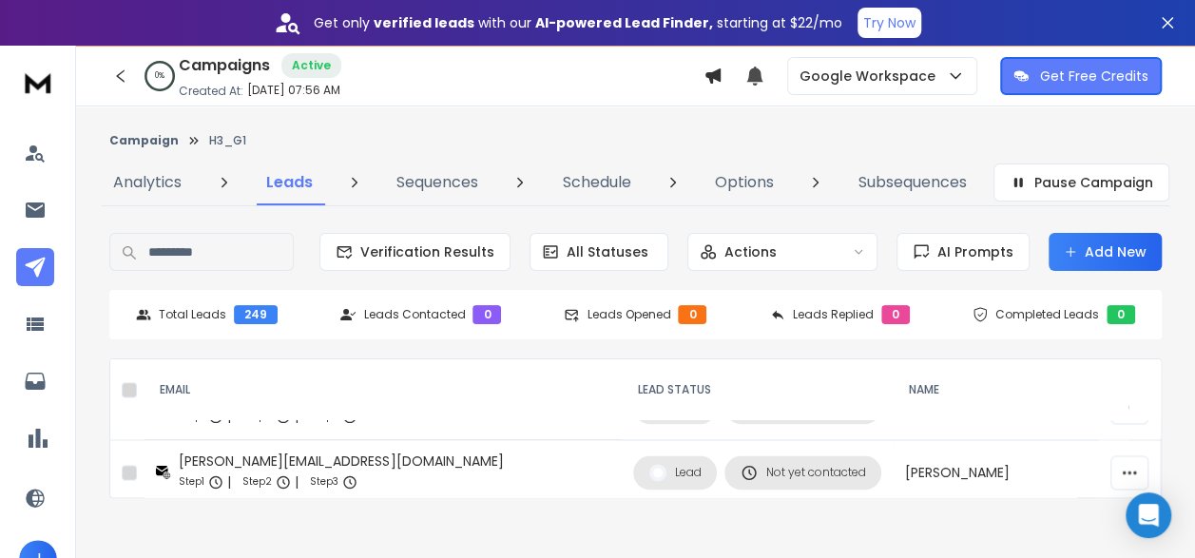
click at [741, 464] on div "Not yet contacted" at bounding box center [803, 472] width 125 height 17
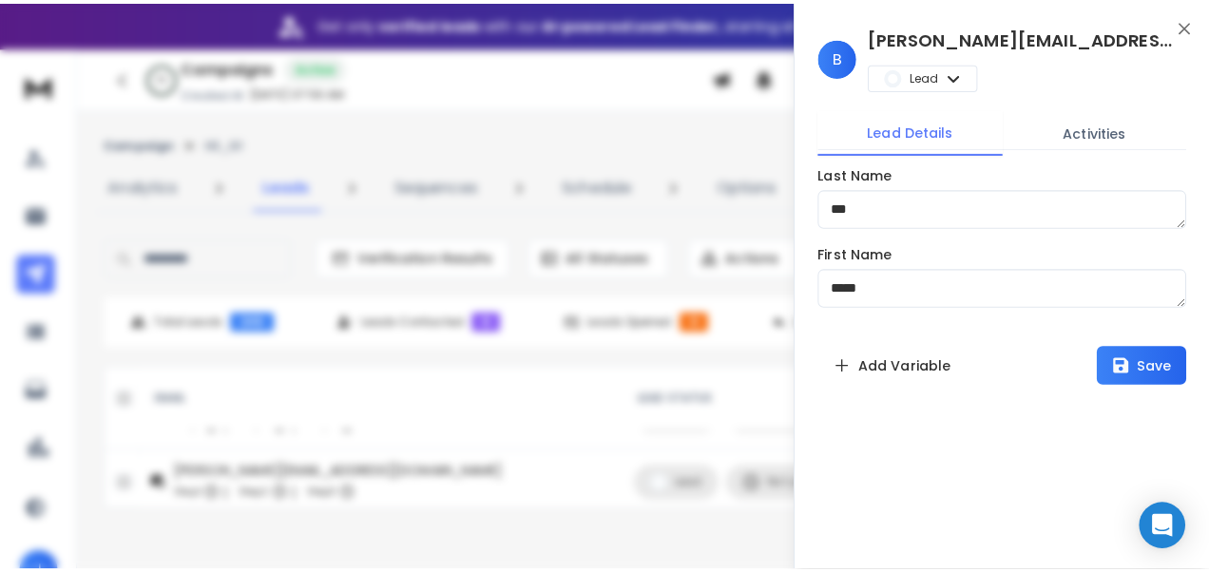
scroll to position [0, 0]
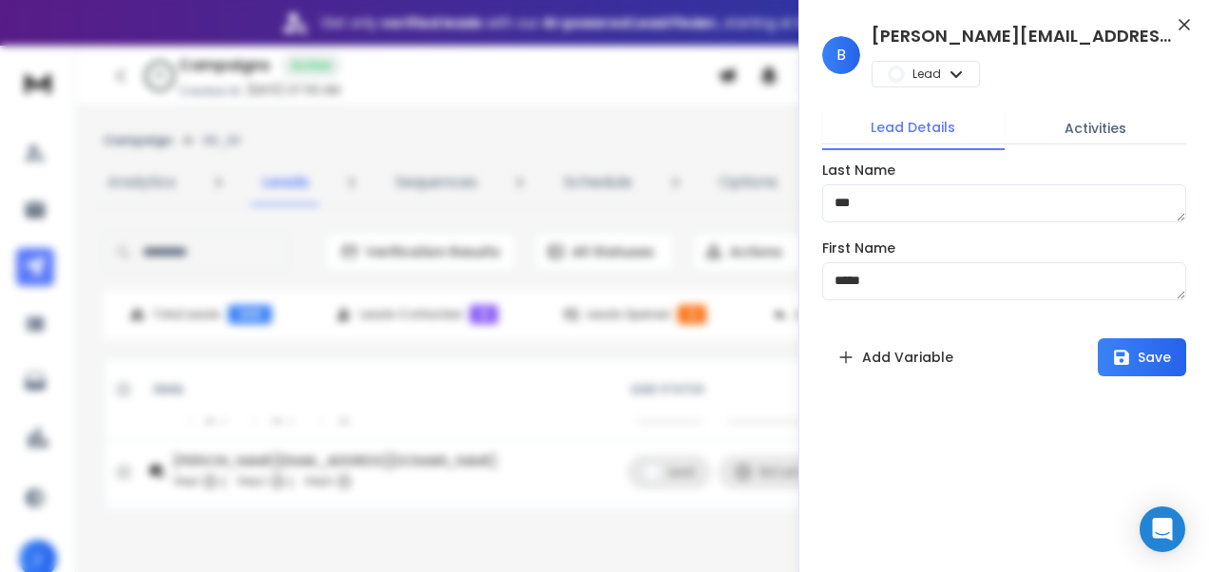
click at [1175, 15] on icon "button" at bounding box center [1184, 24] width 19 height 19
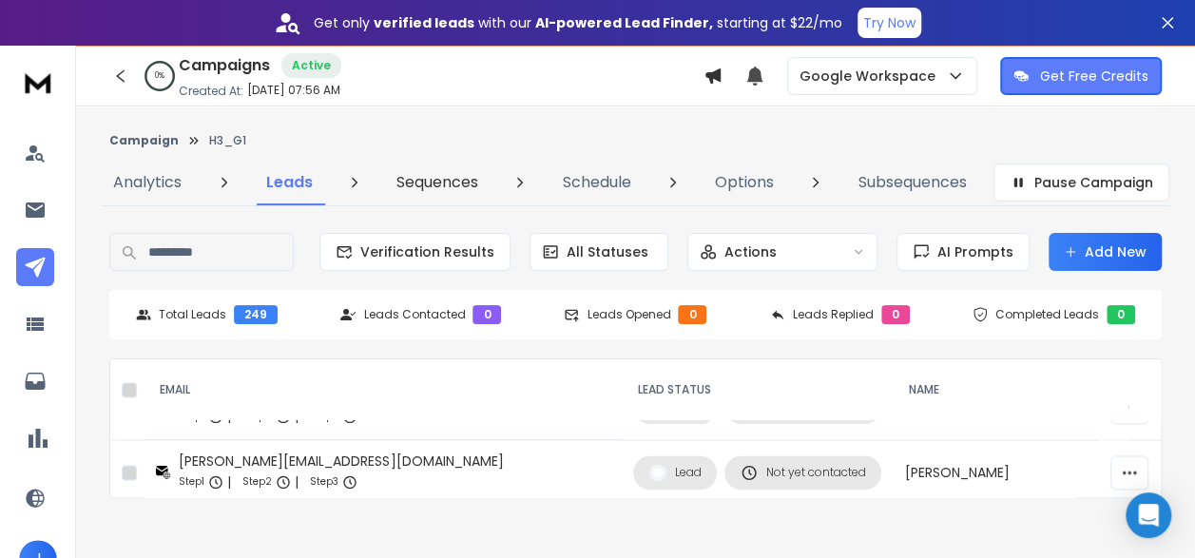
click at [404, 186] on p "Sequences" at bounding box center [437, 182] width 82 height 23
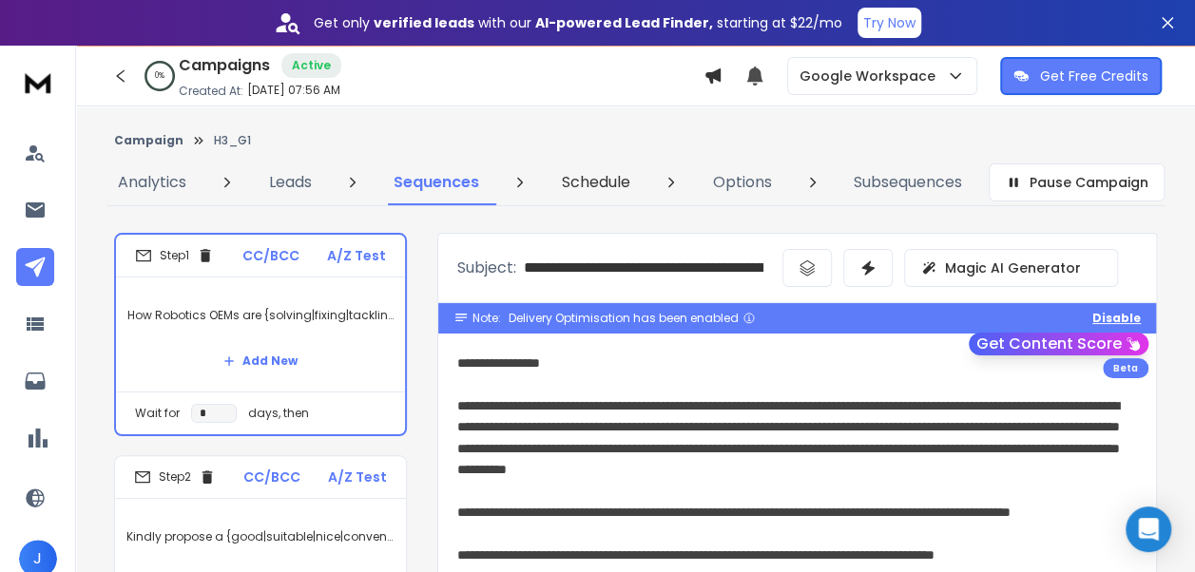
click at [605, 179] on p "Schedule" at bounding box center [596, 182] width 68 height 23
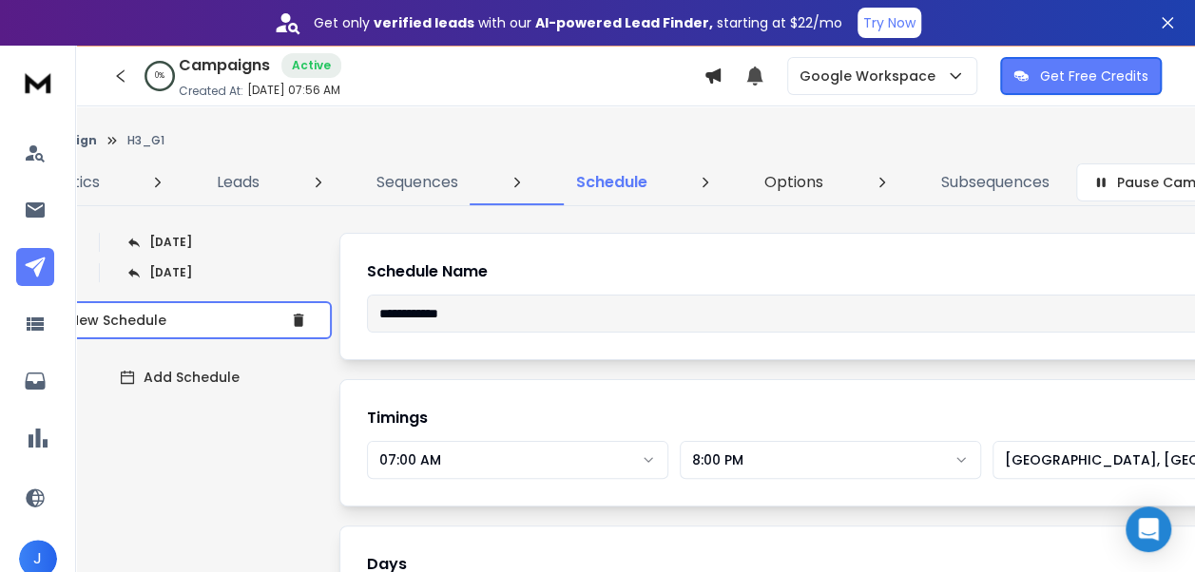
click at [764, 173] on p "Options" at bounding box center [793, 182] width 59 height 23
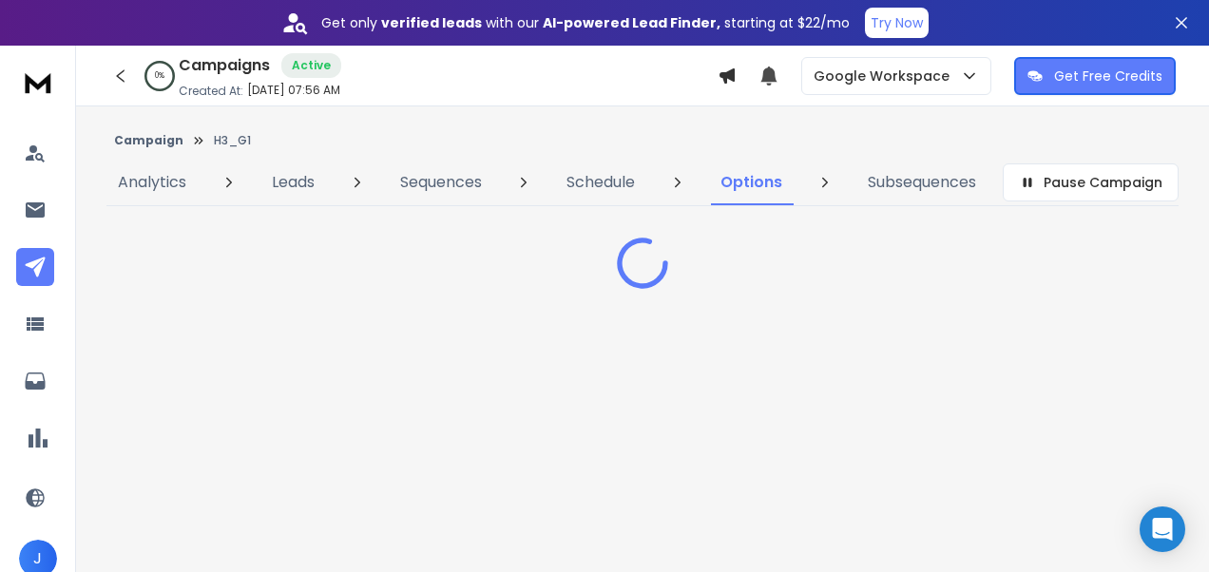
select select "*"
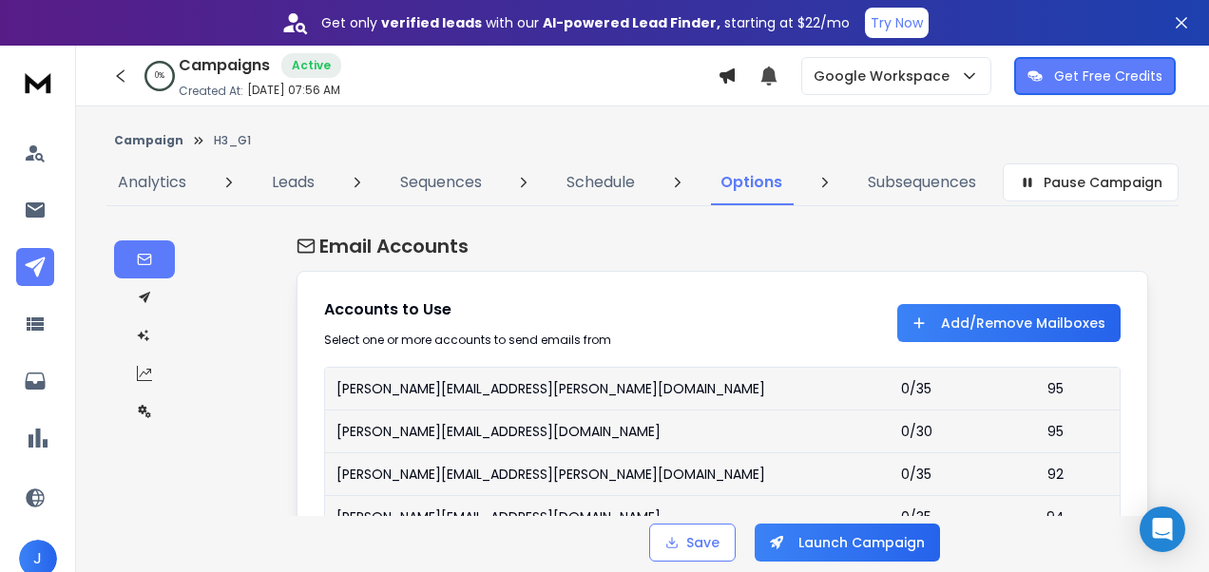
click at [880, 546] on button "Launch Campaign" at bounding box center [847, 543] width 185 height 38
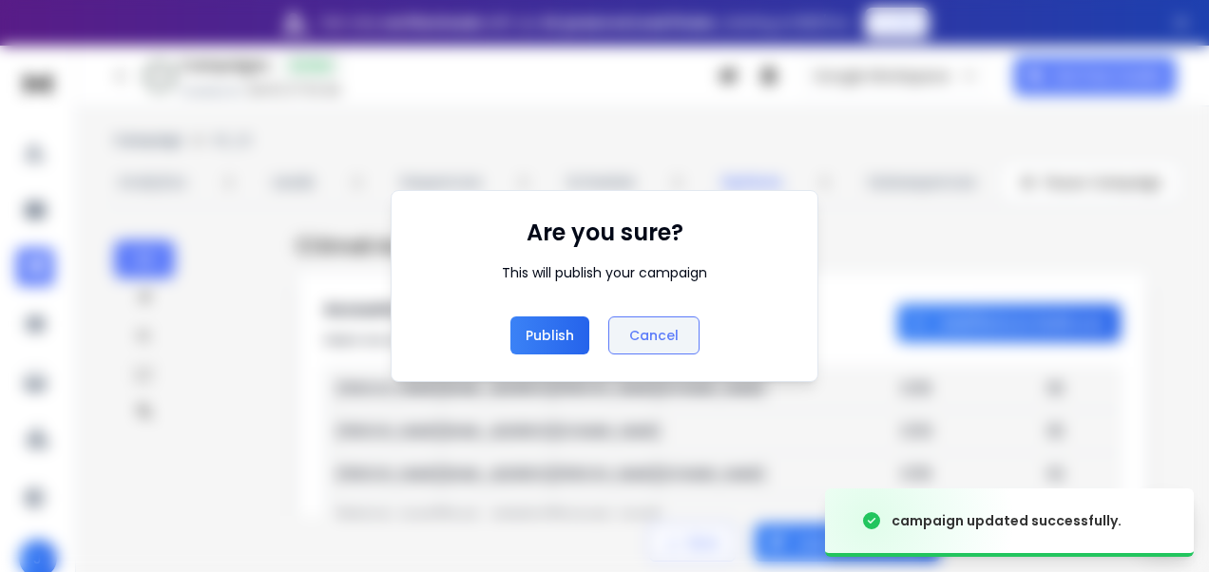
click at [547, 338] on button "Publish" at bounding box center [550, 336] width 79 height 38
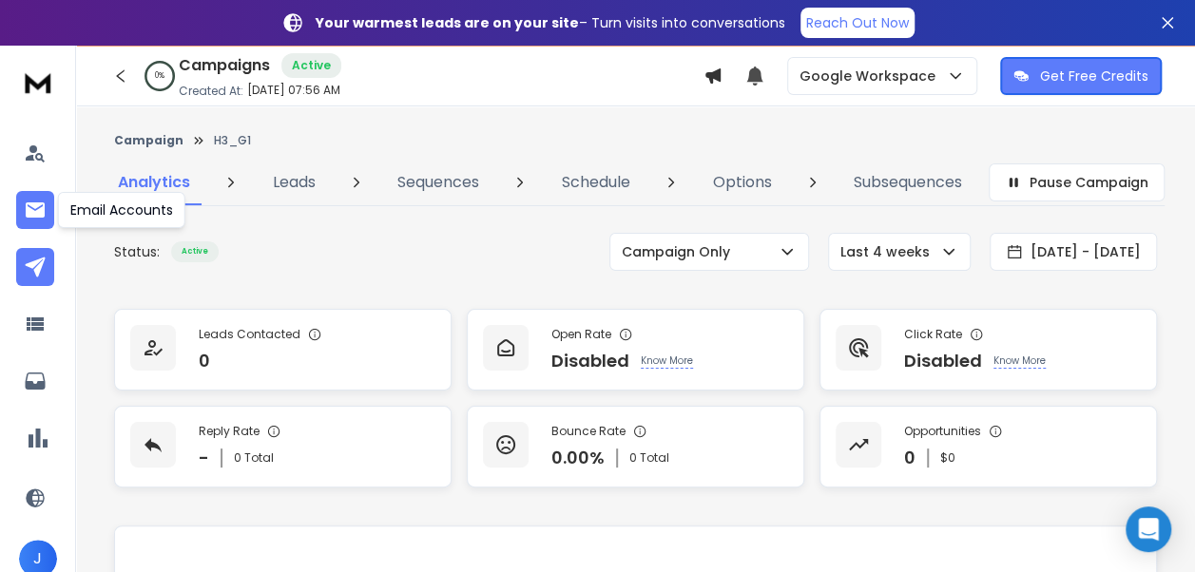
click at [42, 211] on icon at bounding box center [35, 210] width 19 height 15
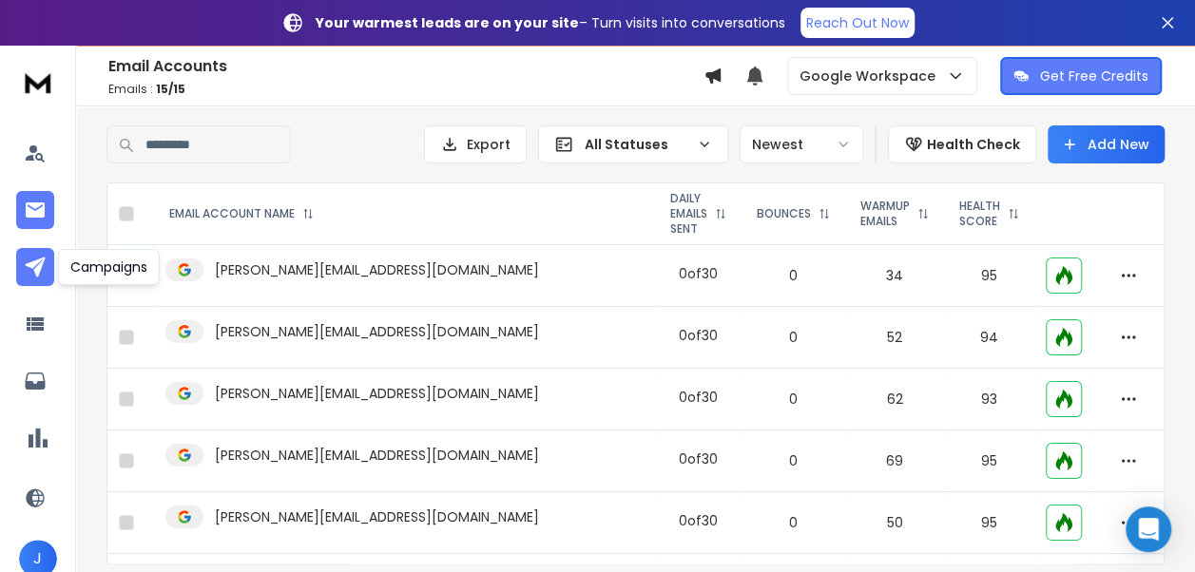
click at [33, 275] on icon at bounding box center [35, 267] width 23 height 23
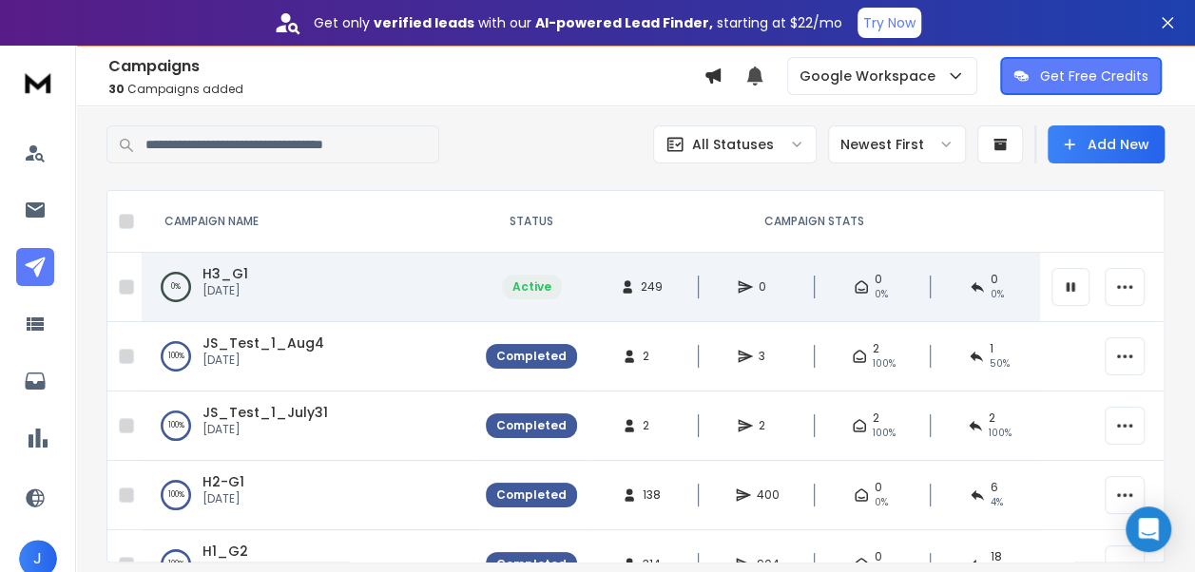
click at [402, 289] on div "0 % H3_G1 2 days ago" at bounding box center [308, 287] width 295 height 46
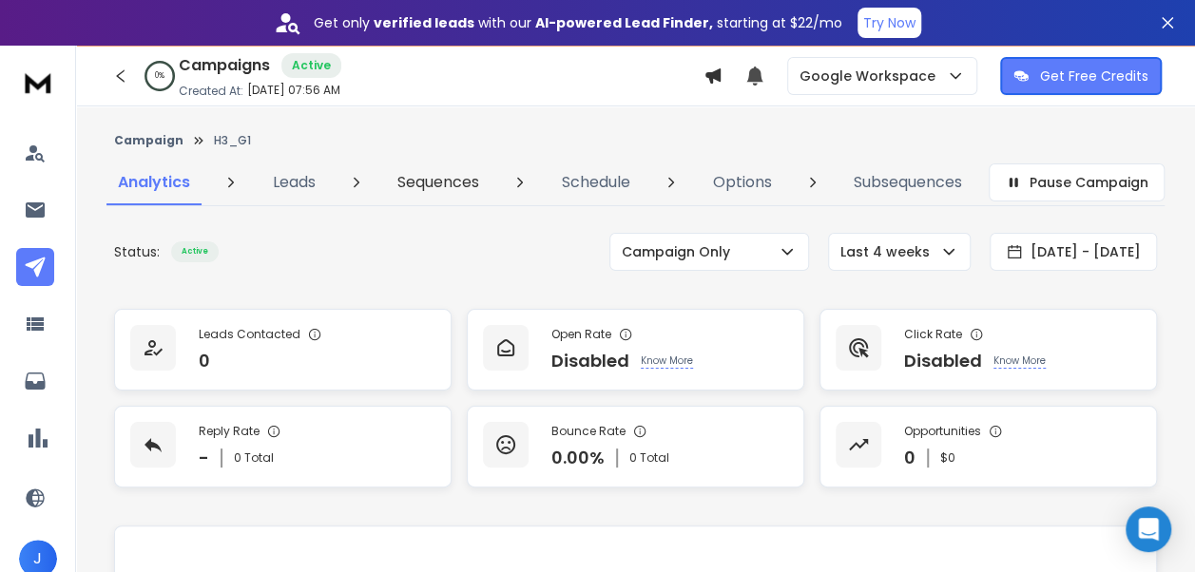
click at [470, 173] on p "Sequences" at bounding box center [438, 182] width 82 height 23
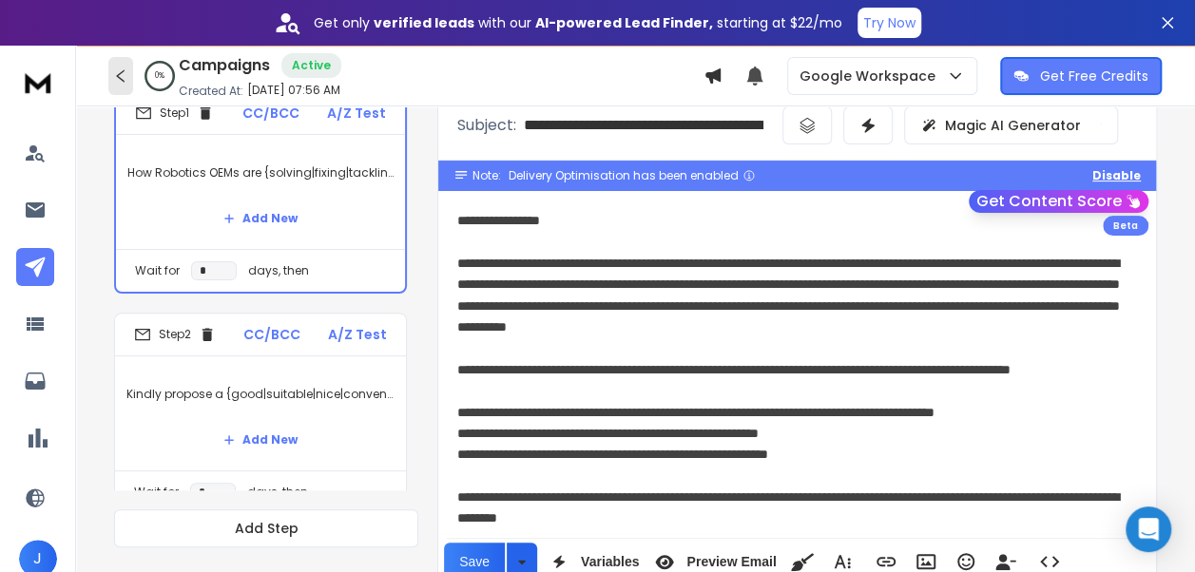
click at [112, 68] on icon at bounding box center [120, 76] width 17 height 17
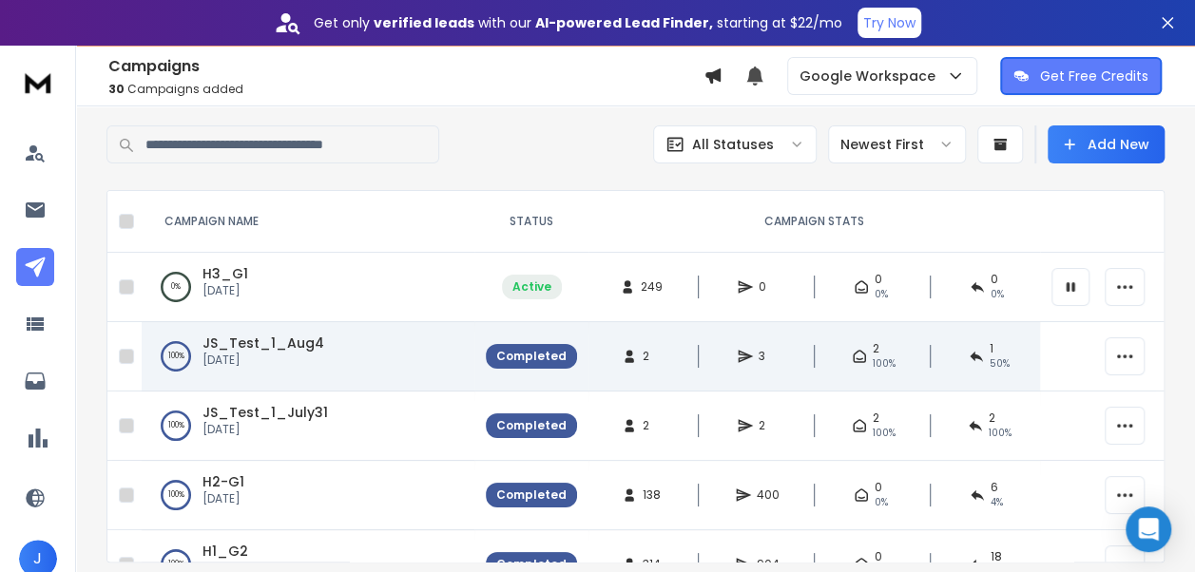
click at [384, 356] on div "100 % JS_Test_1_Aug4 7 days ago" at bounding box center [308, 357] width 295 height 46
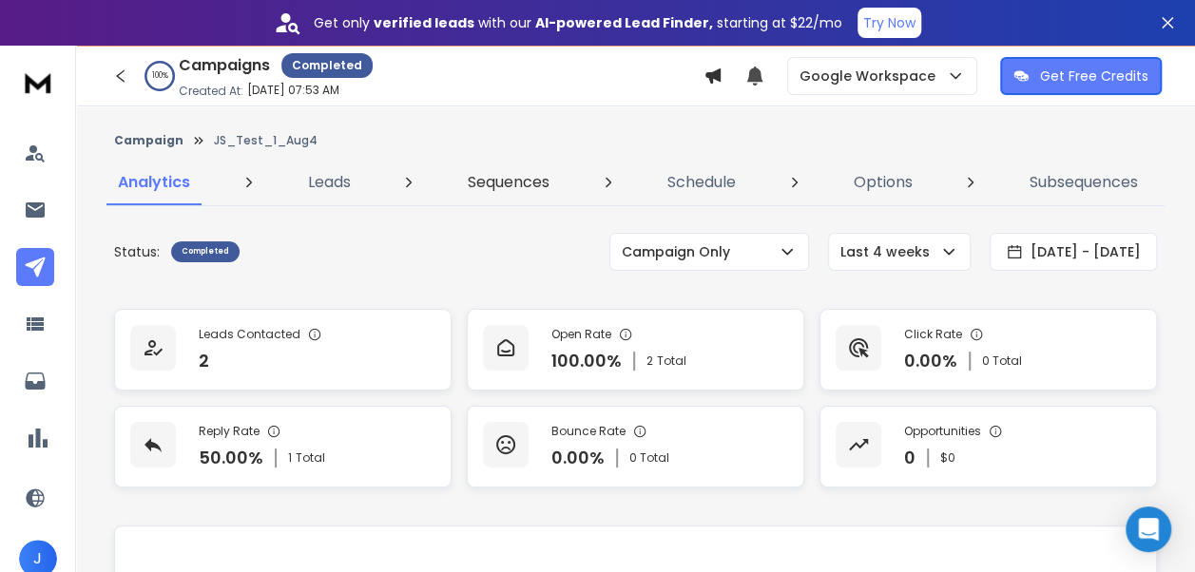
click at [490, 193] on p "Sequences" at bounding box center [509, 182] width 82 height 23
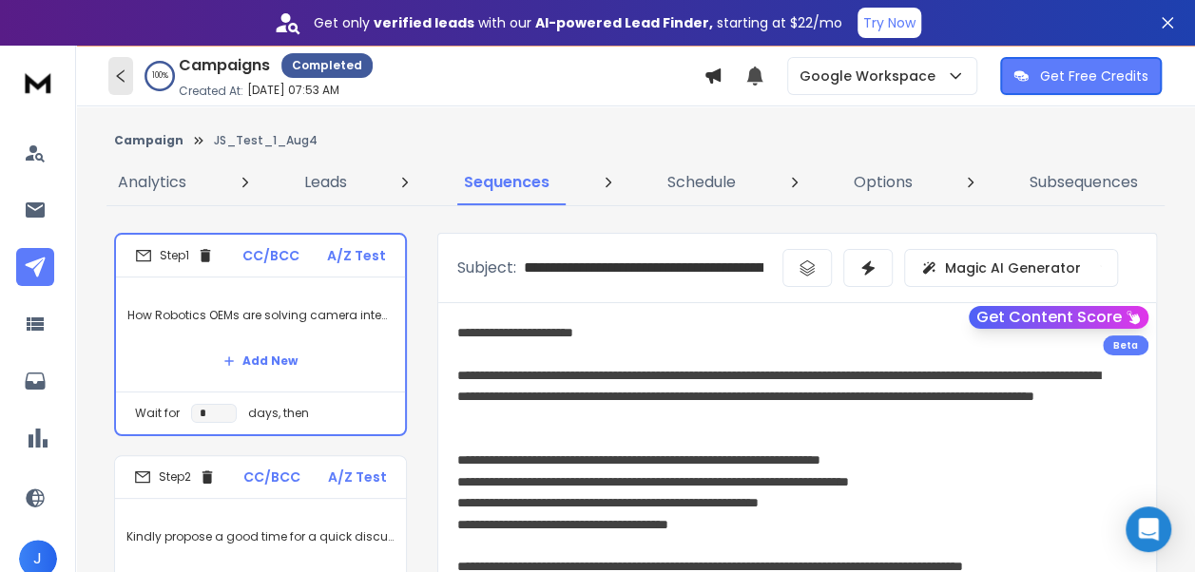
click at [123, 60] on button at bounding box center [120, 76] width 25 height 38
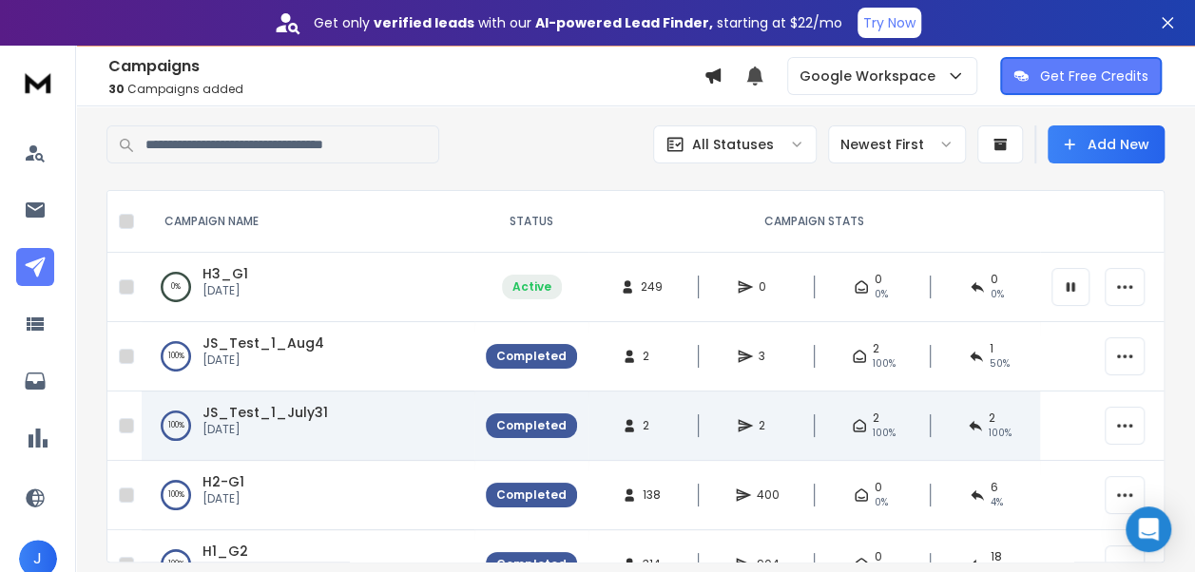
click at [332, 416] on div "100 % JS_Test_1_July31 11 days ago" at bounding box center [308, 426] width 295 height 46
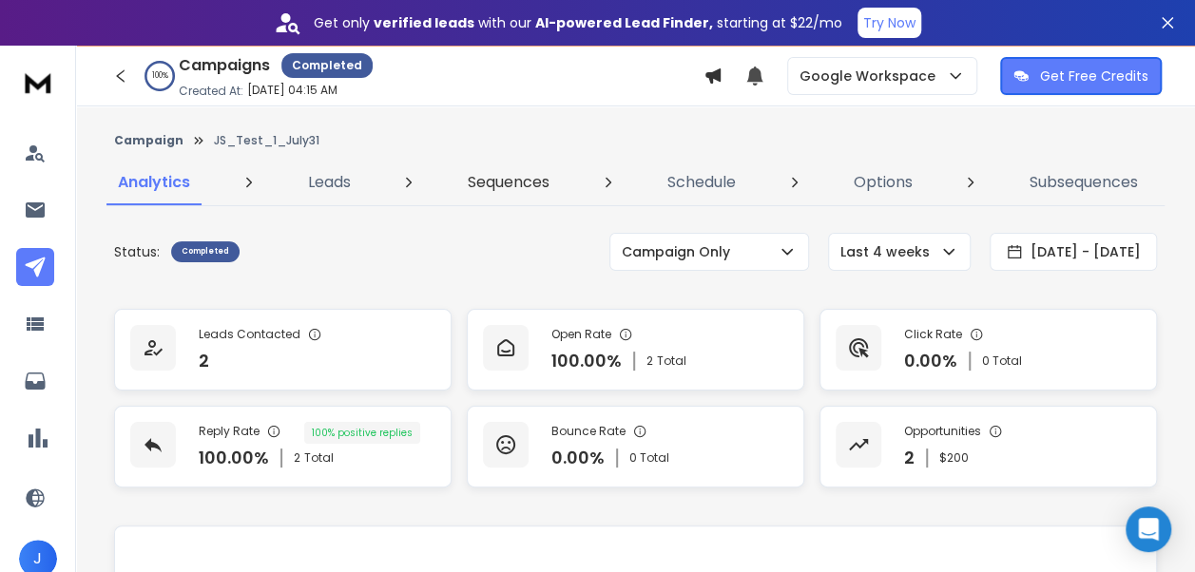
click at [496, 177] on p "Sequences" at bounding box center [509, 182] width 82 height 23
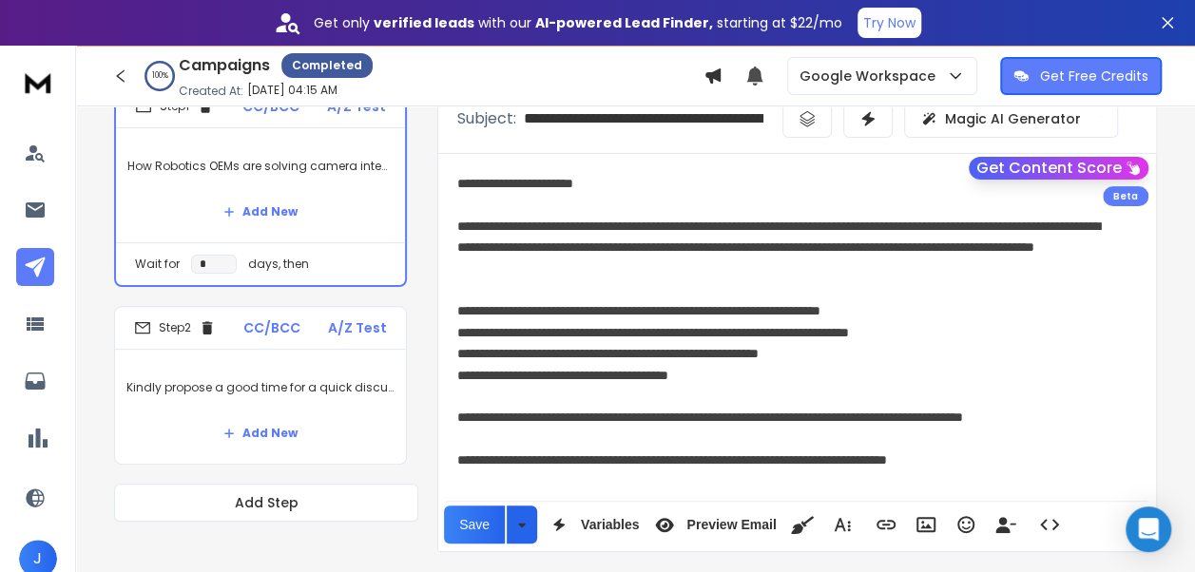
scroll to position [154, 0]
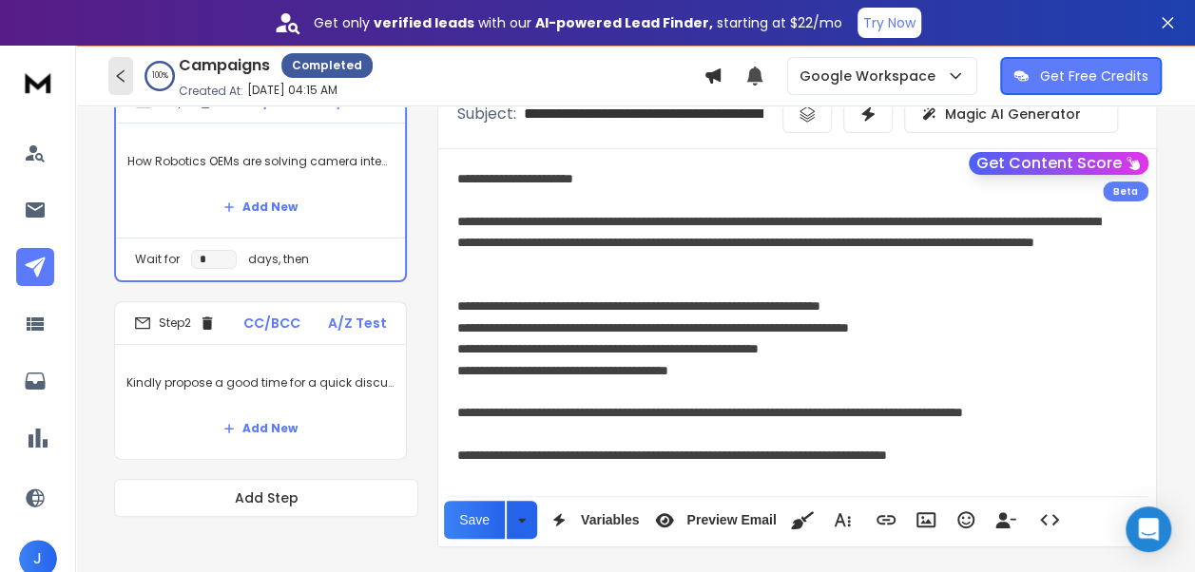
click at [121, 61] on button at bounding box center [120, 76] width 25 height 38
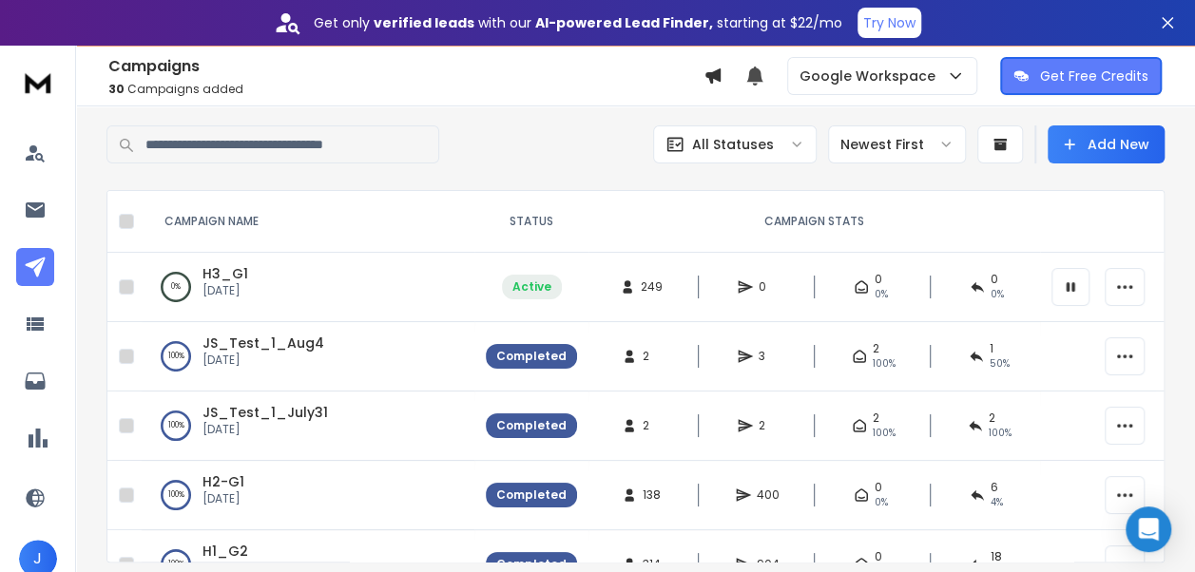
click at [322, 228] on th "CAMPAIGN NAME" at bounding box center [308, 222] width 333 height 62
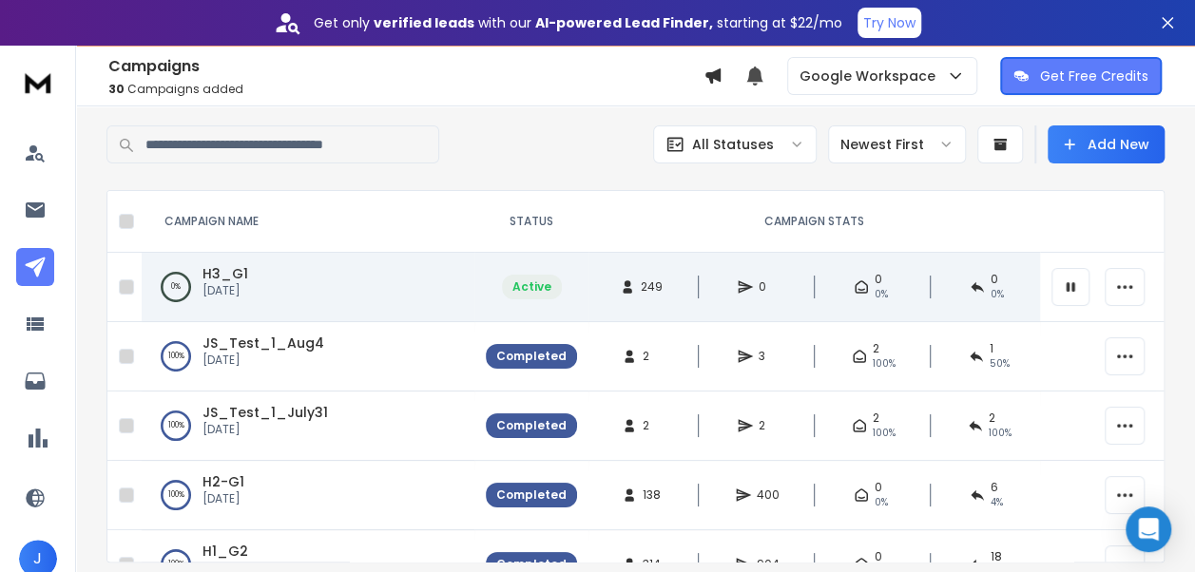
click at [323, 284] on div "0 % H3_G1 2 days ago" at bounding box center [308, 287] width 295 height 46
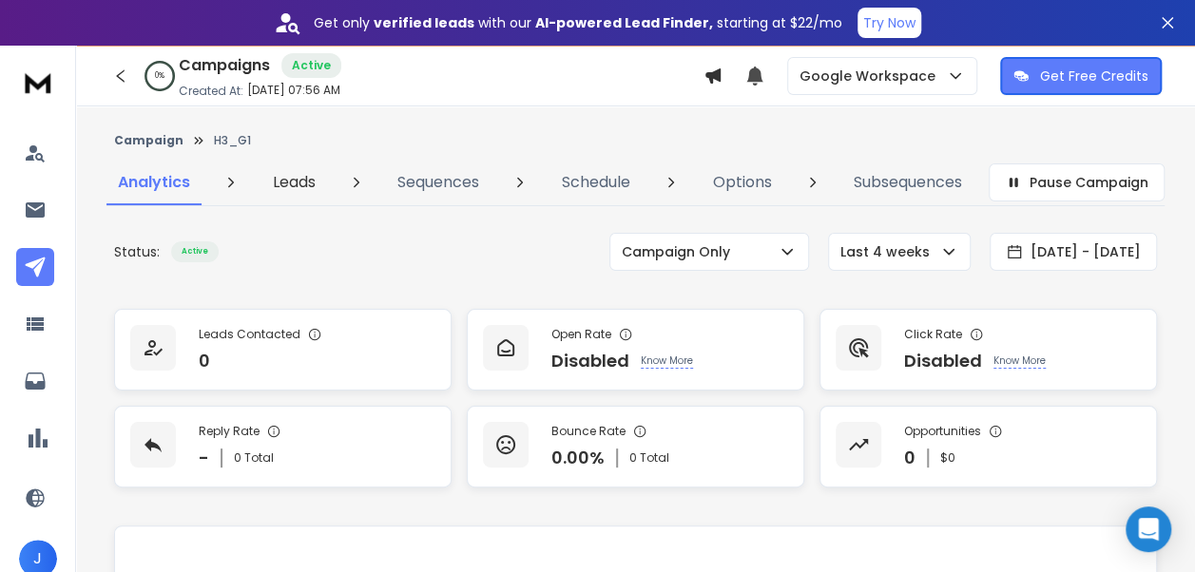
click at [308, 182] on p "Leads" at bounding box center [294, 182] width 43 height 23
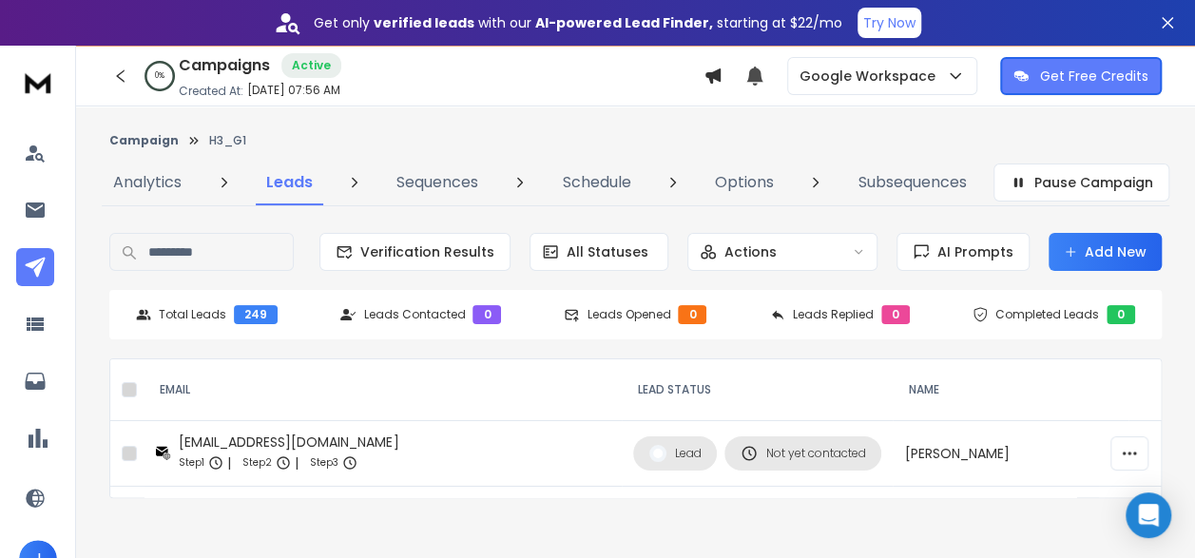
scroll to position [14, 0]
click at [222, 456] on icon at bounding box center [216, 462] width 12 height 12
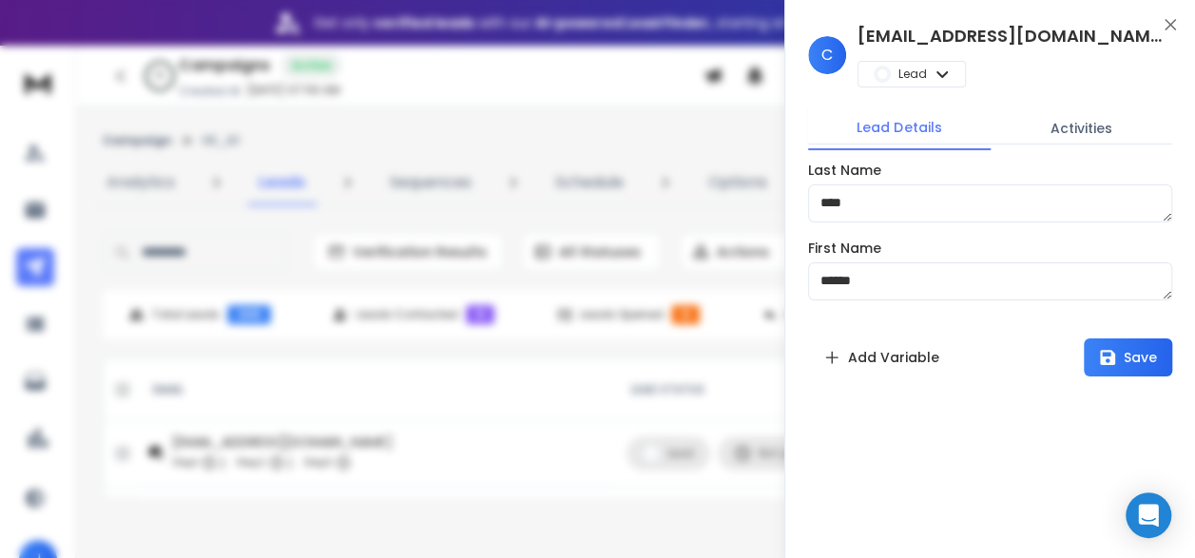
scroll to position [0, 0]
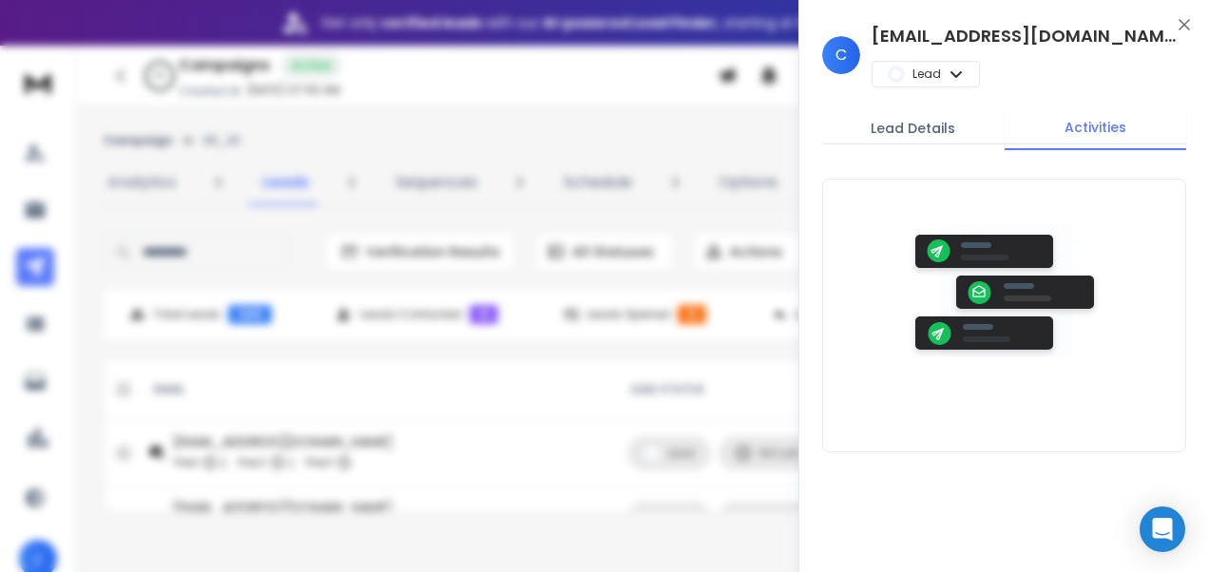
click at [1099, 124] on button "Activities" at bounding box center [1096, 128] width 183 height 44
click at [1182, 15] on icon "button" at bounding box center [1184, 24] width 19 height 19
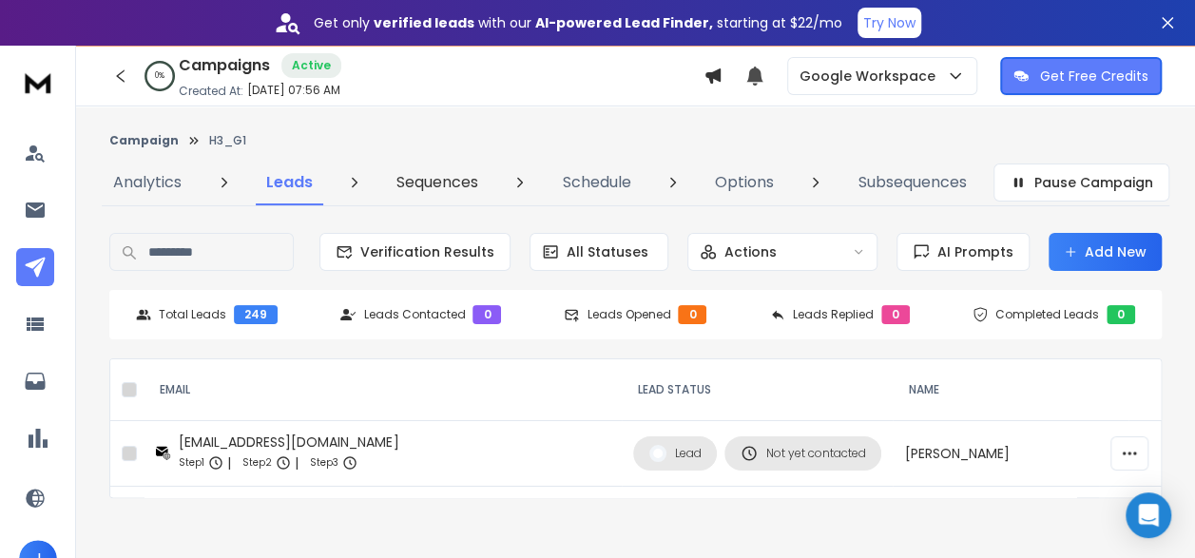
click at [468, 180] on p "Sequences" at bounding box center [437, 182] width 82 height 23
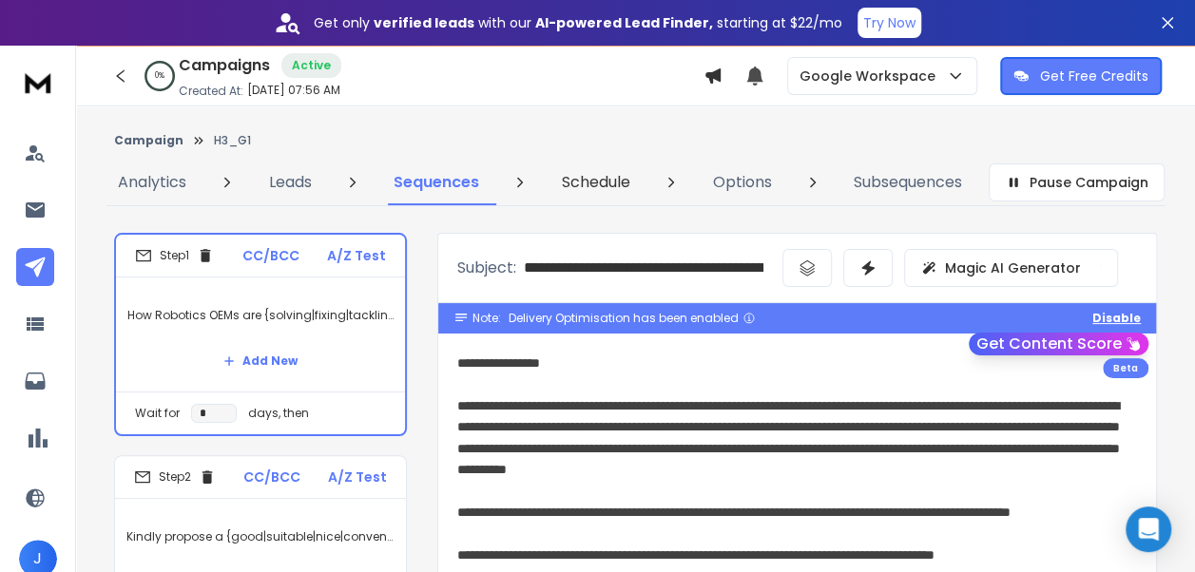
click at [605, 177] on p "Schedule" at bounding box center [596, 182] width 68 height 23
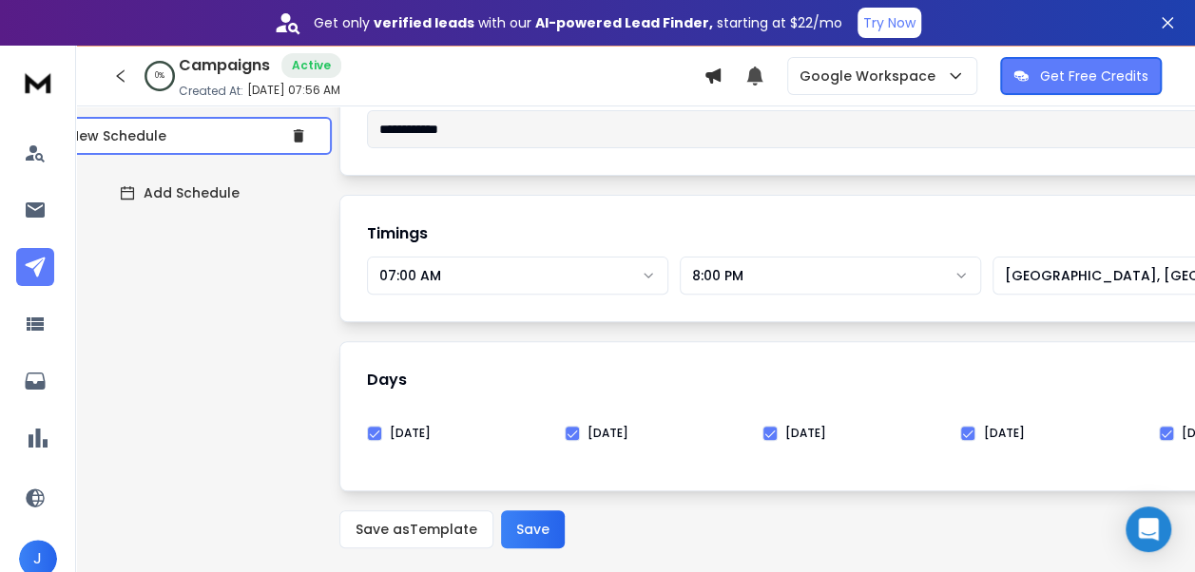
scroll to position [184, 0]
click at [565, 528] on button "Save" at bounding box center [533, 530] width 64 height 38
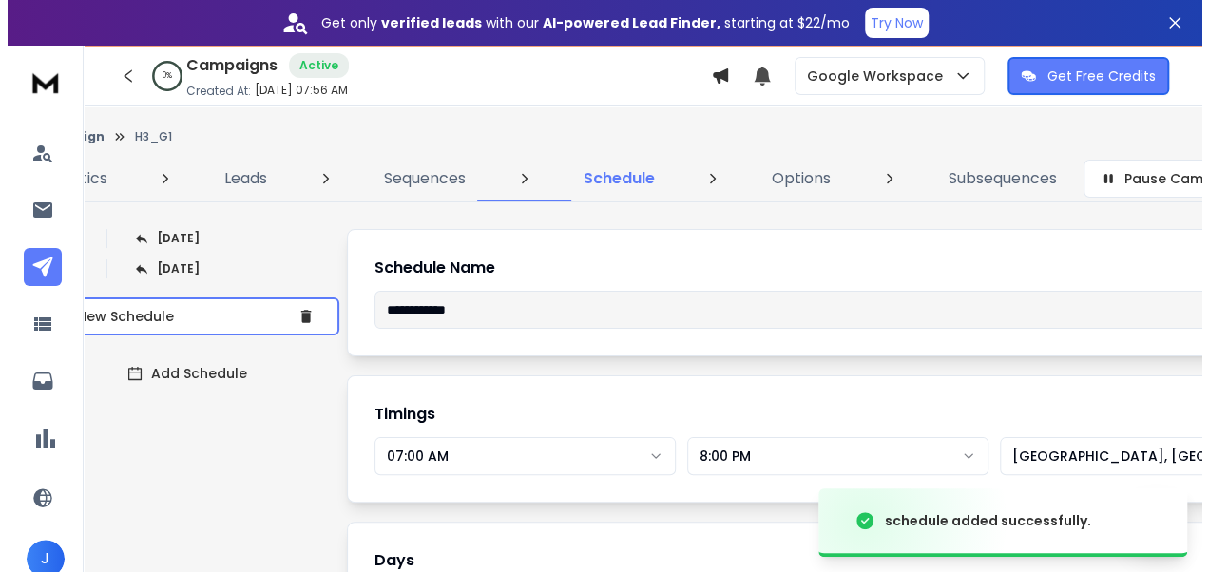
scroll to position [0, 0]
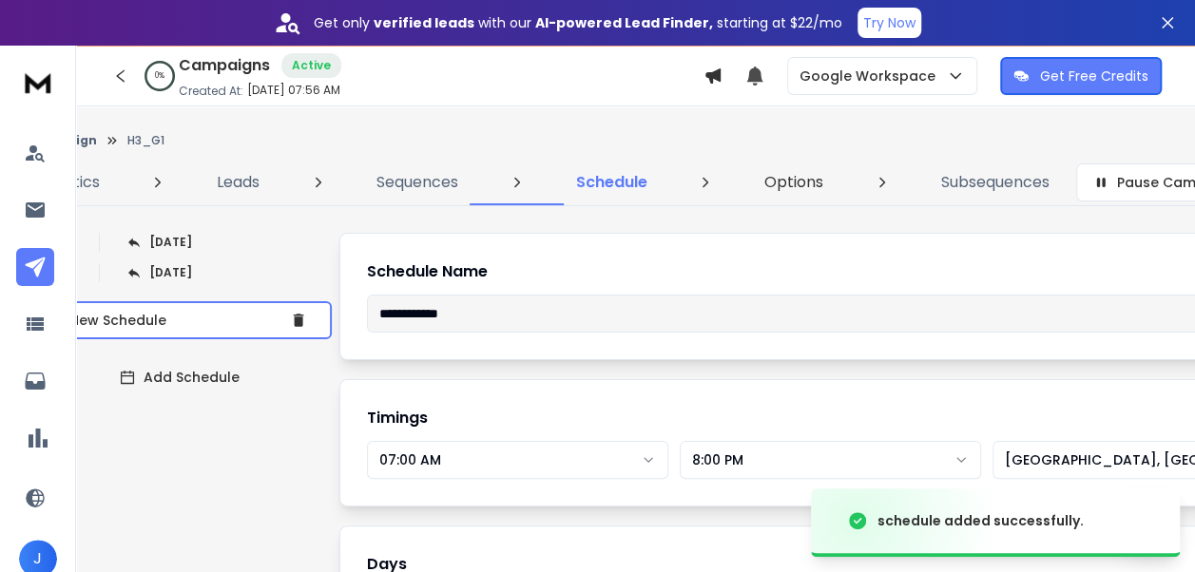
click at [764, 190] on p "Options" at bounding box center [793, 182] width 59 height 23
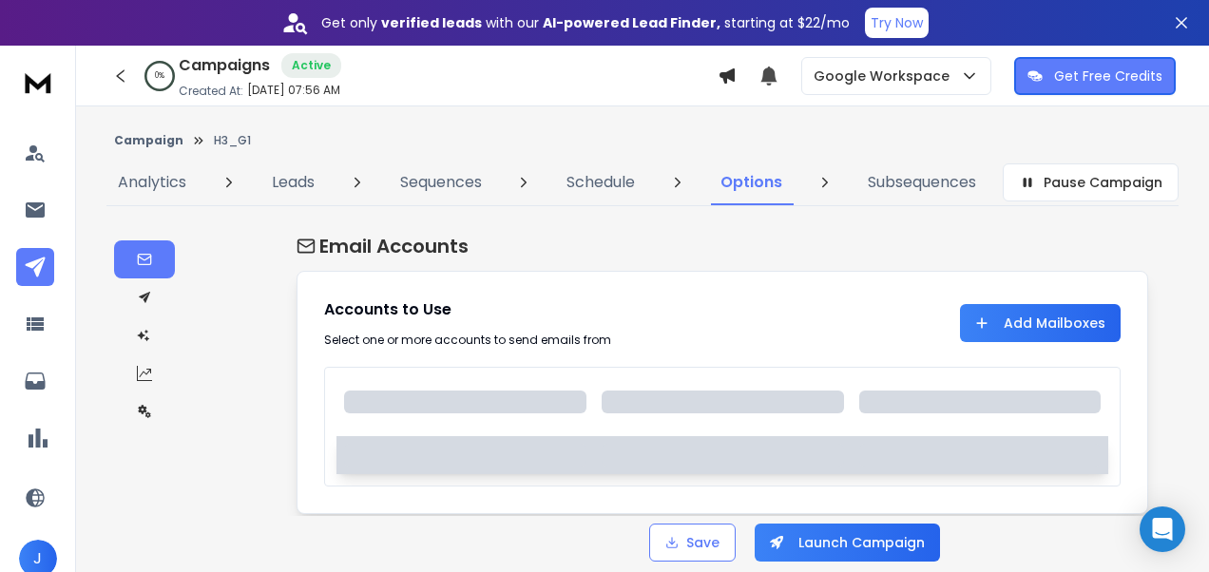
select select "*"
type input "***"
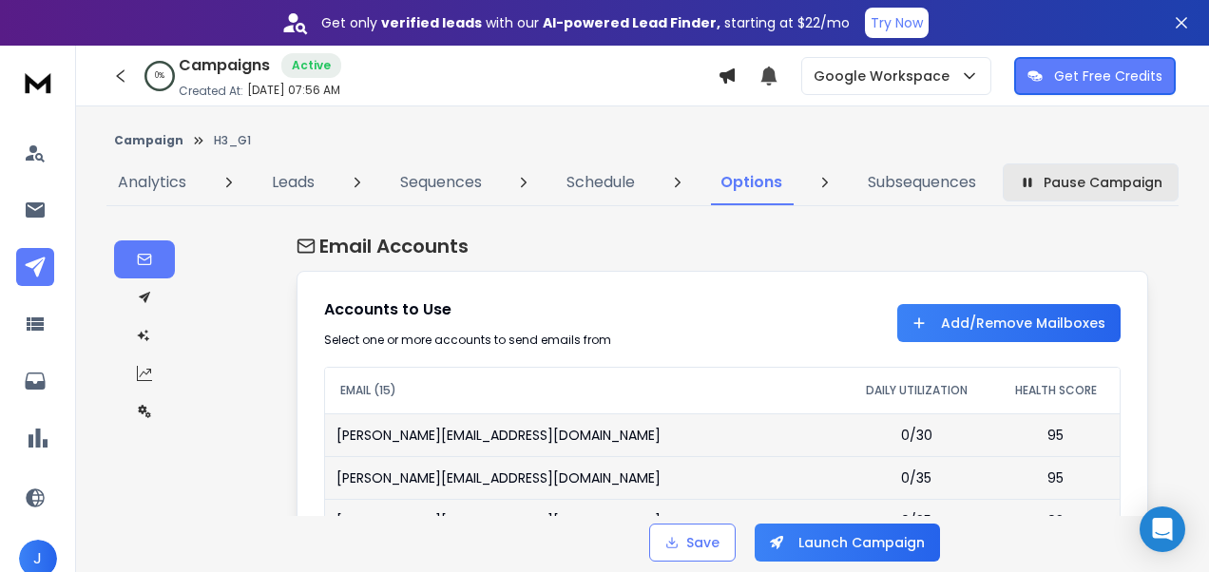
click at [1049, 171] on button "Pause Campaign" at bounding box center [1091, 183] width 176 height 38
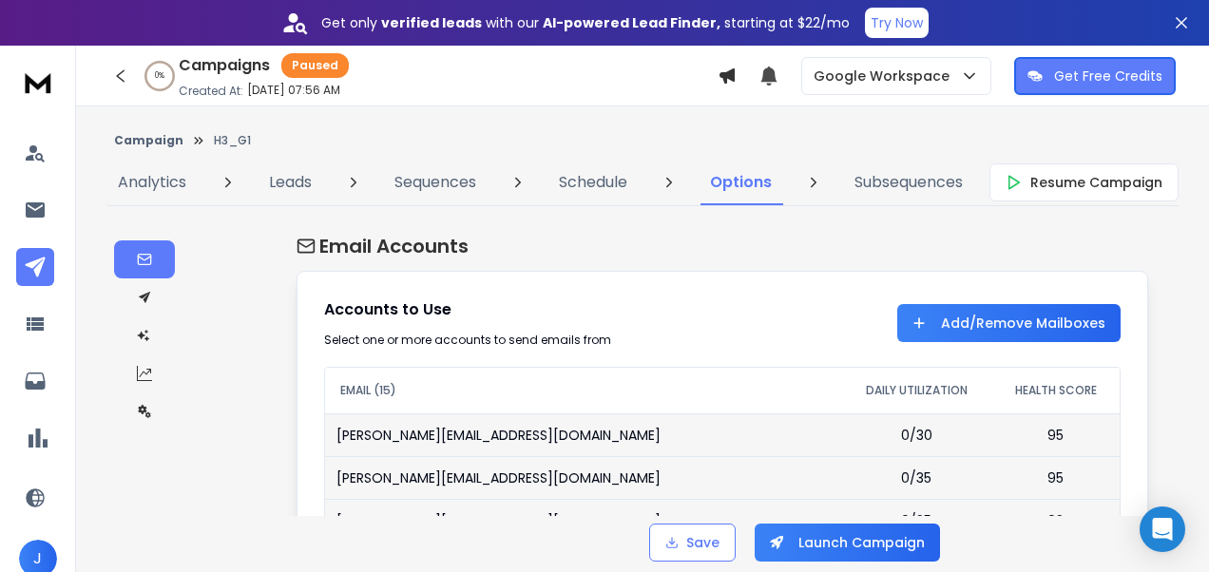
click at [775, 542] on icon at bounding box center [776, 542] width 13 height 13
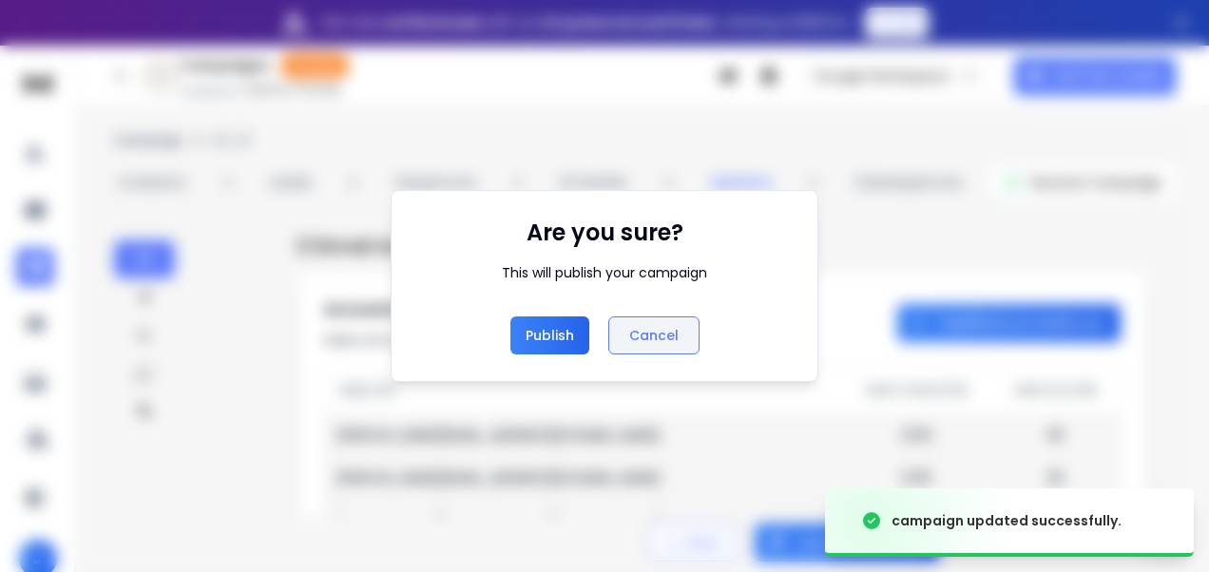
click at [557, 338] on button "Publish" at bounding box center [550, 336] width 79 height 38
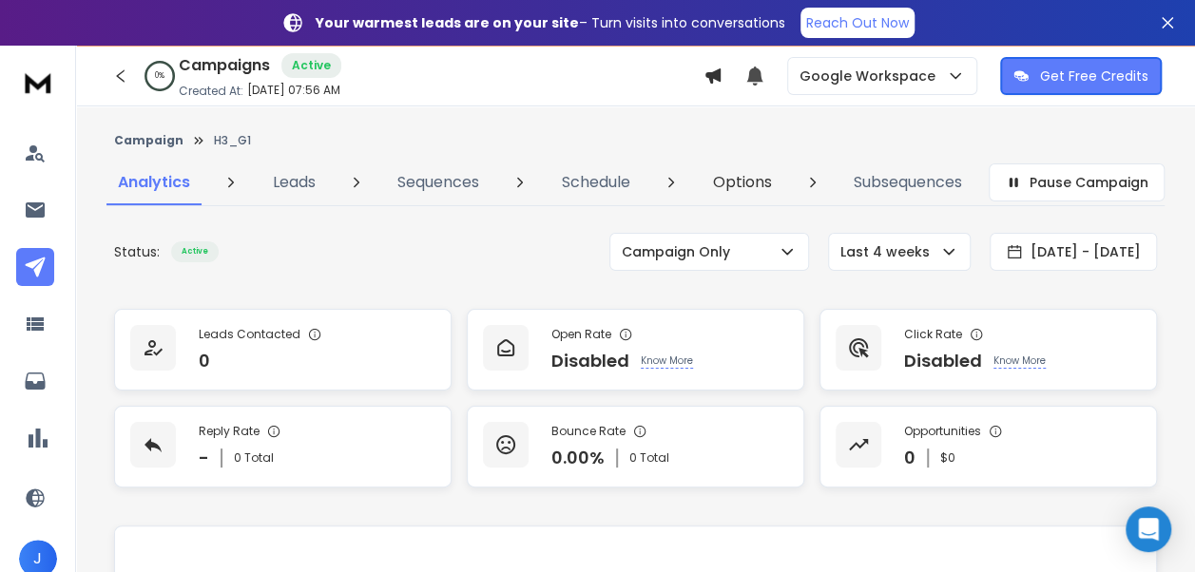
click at [734, 172] on p "Options" at bounding box center [741, 182] width 59 height 23
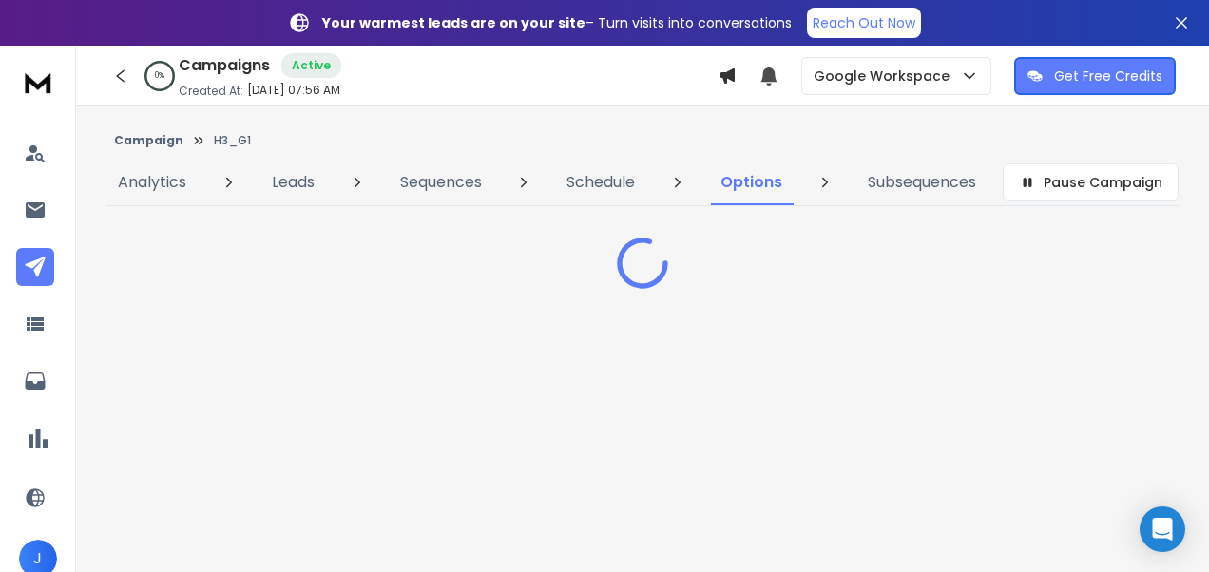
select select "*"
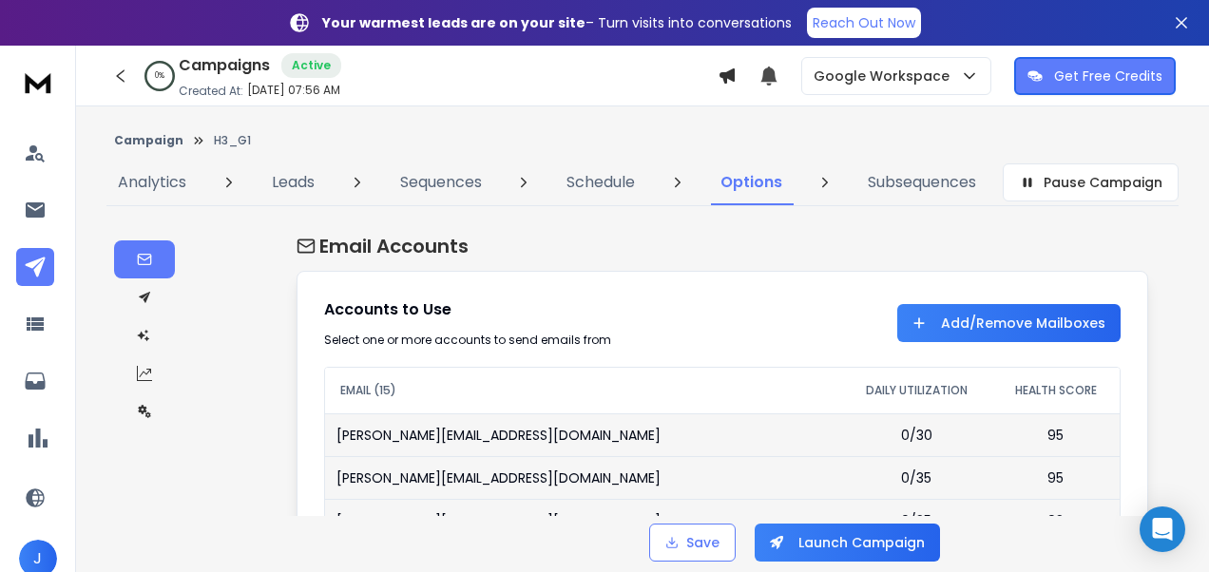
click at [772, 534] on button "Launch Campaign" at bounding box center [847, 543] width 185 height 38
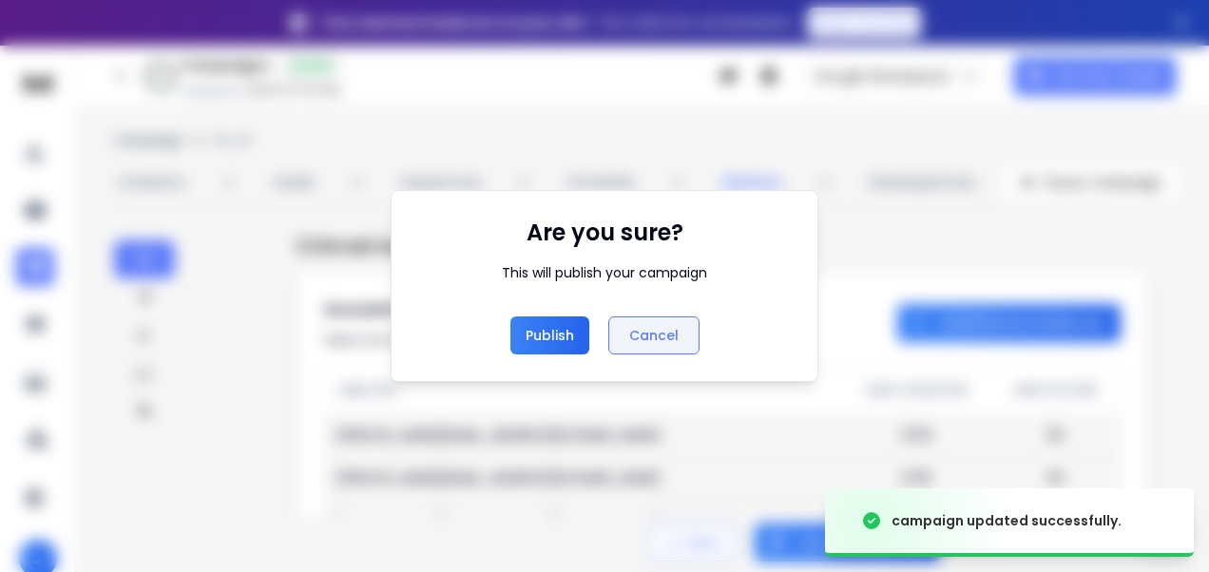
click at [568, 340] on button "Publish" at bounding box center [550, 336] width 79 height 38
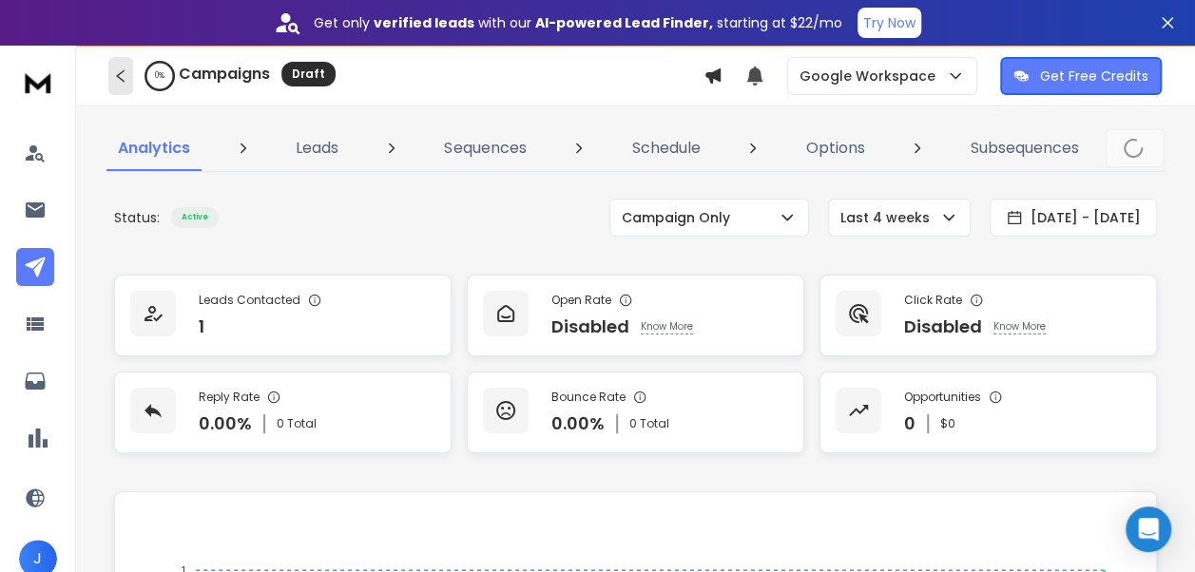
click at [116, 82] on icon at bounding box center [120, 76] width 17 height 17
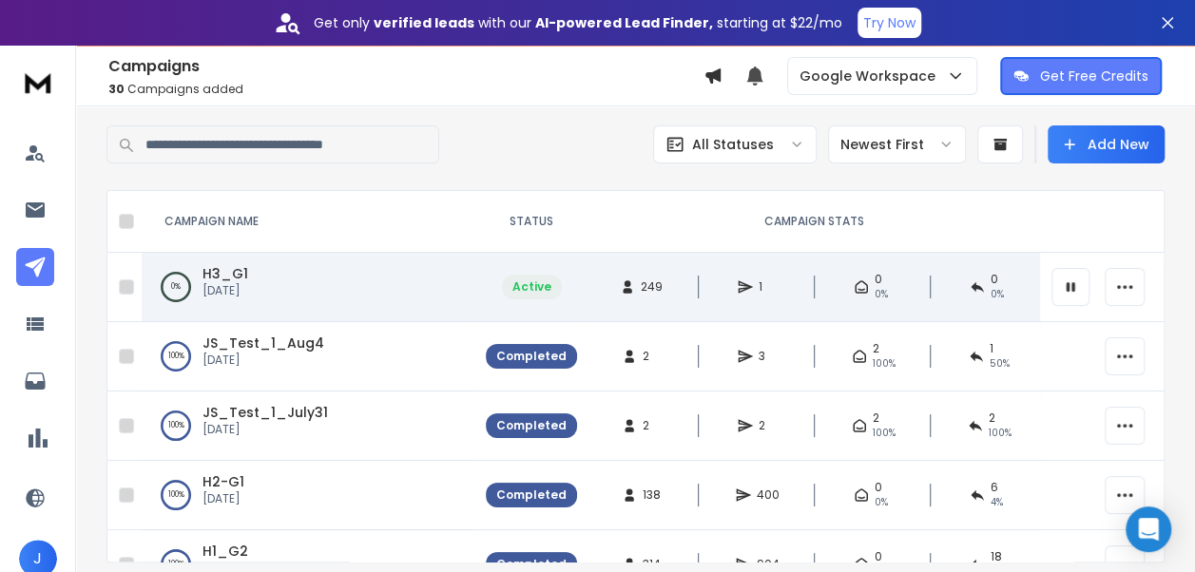
click at [284, 272] on div "0 % H3_G1 2 days ago" at bounding box center [308, 287] width 295 height 46
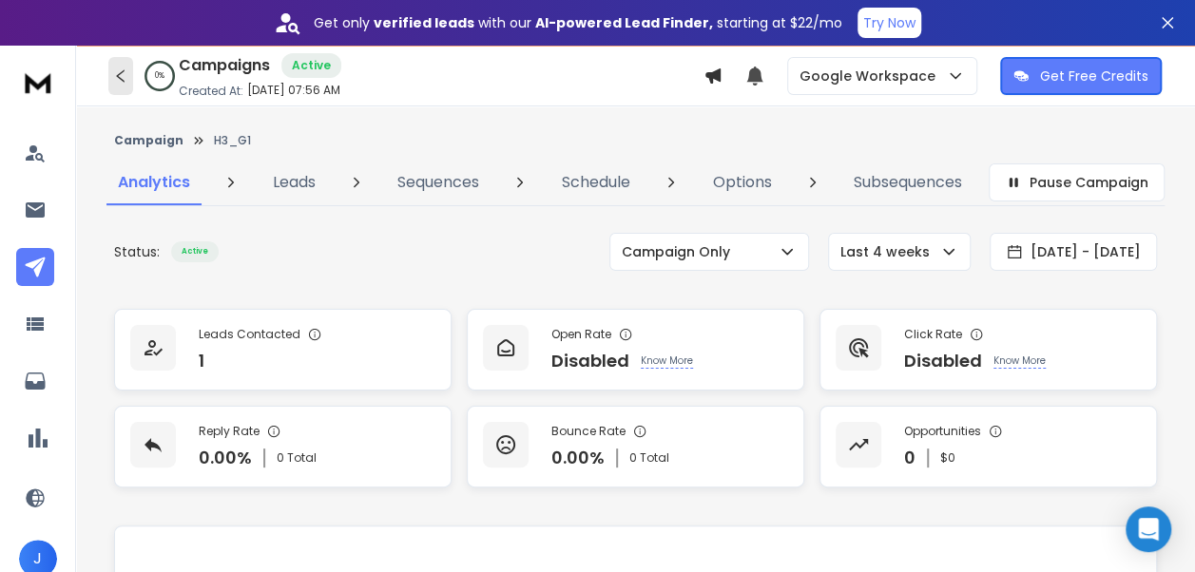
click at [117, 88] on button at bounding box center [120, 76] width 25 height 38
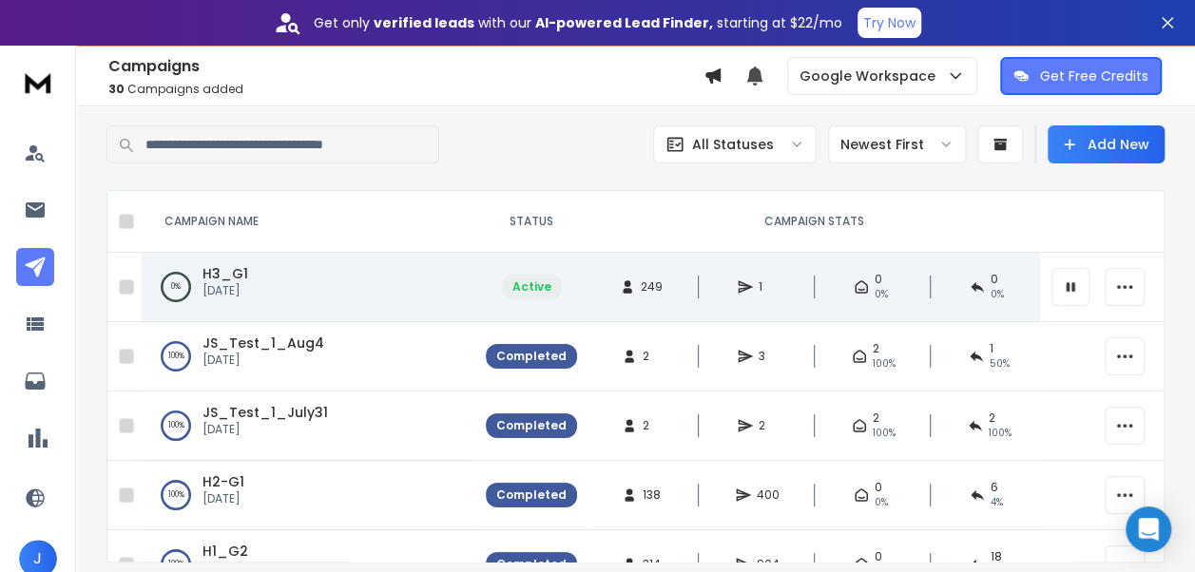
click at [738, 301] on td "249 1 0 0% 0 0 %" at bounding box center [815, 287] width 452 height 69
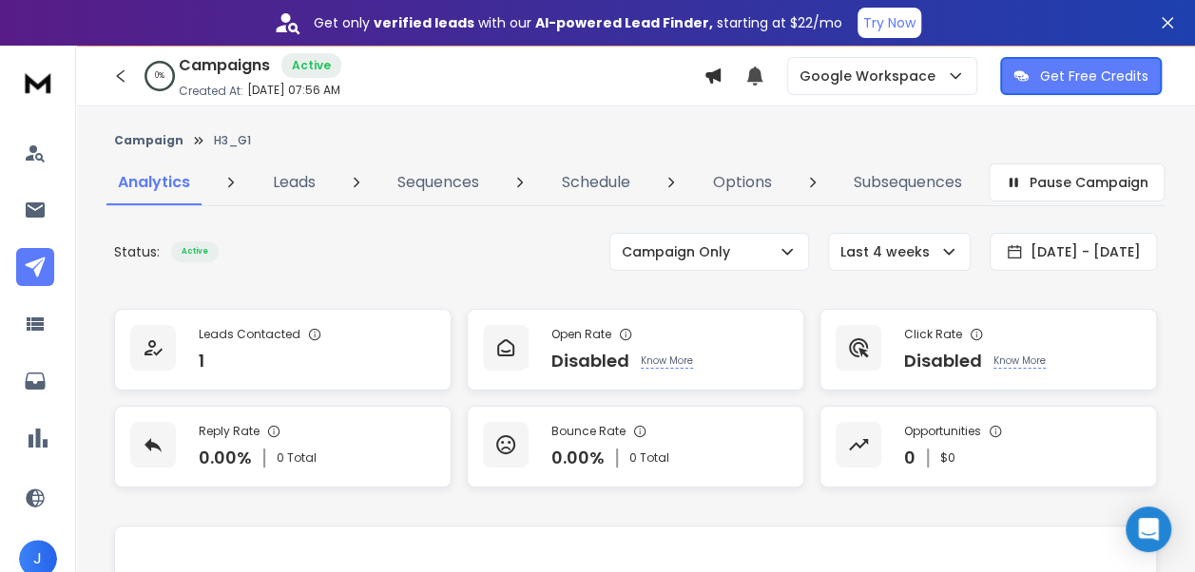
click at [230, 367] on div "1" at bounding box center [260, 361] width 123 height 27
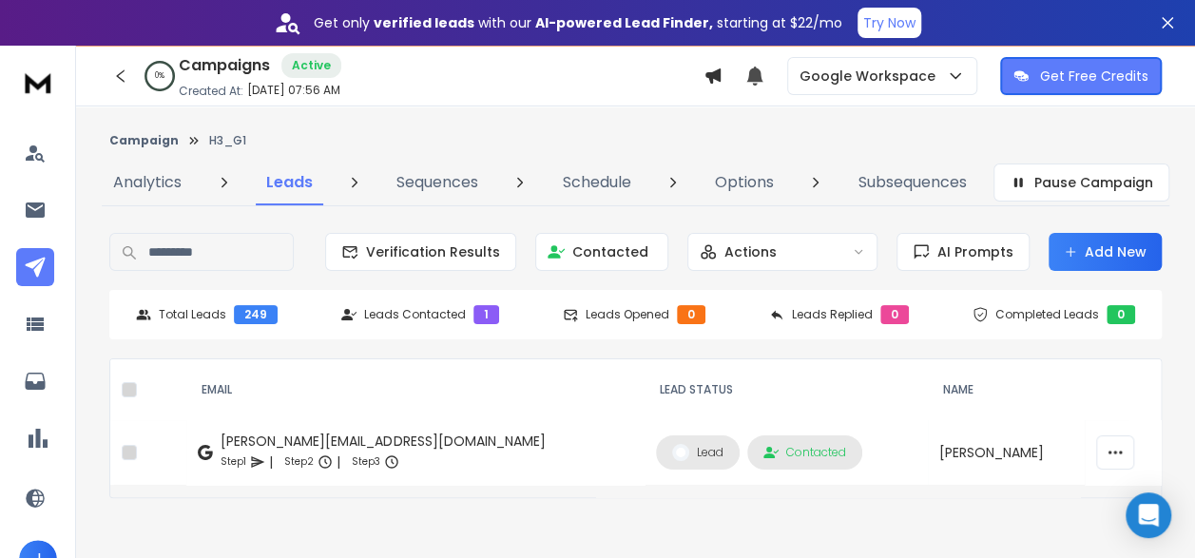
scroll to position [14, 0]
click at [116, 73] on icon at bounding box center [120, 76] width 17 height 17
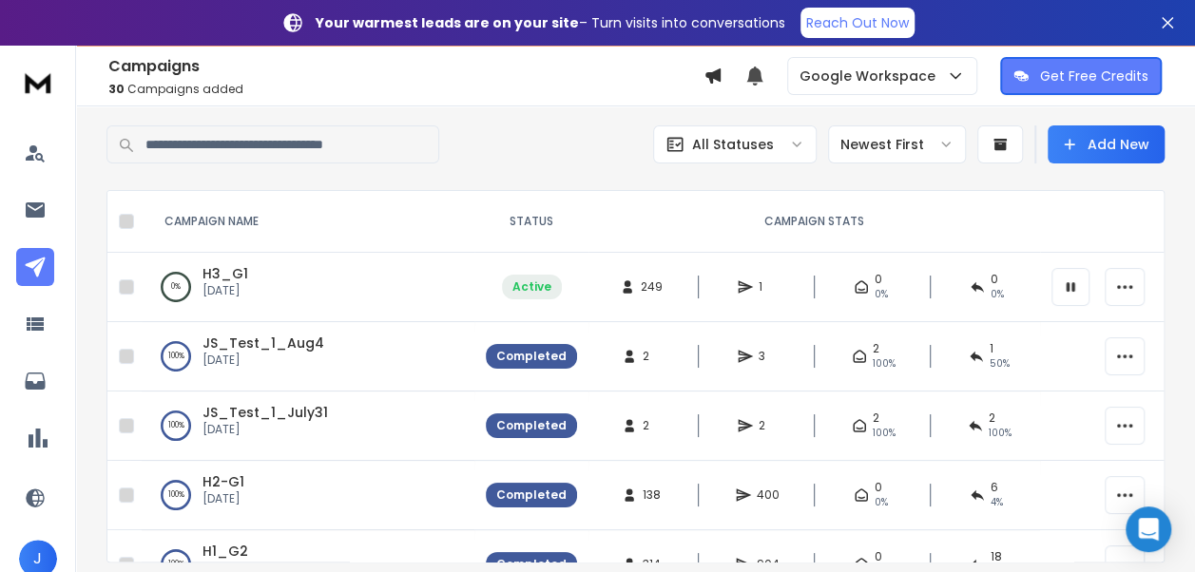
click at [602, 194] on th "CAMPAIGN STATS" at bounding box center [815, 222] width 452 height 62
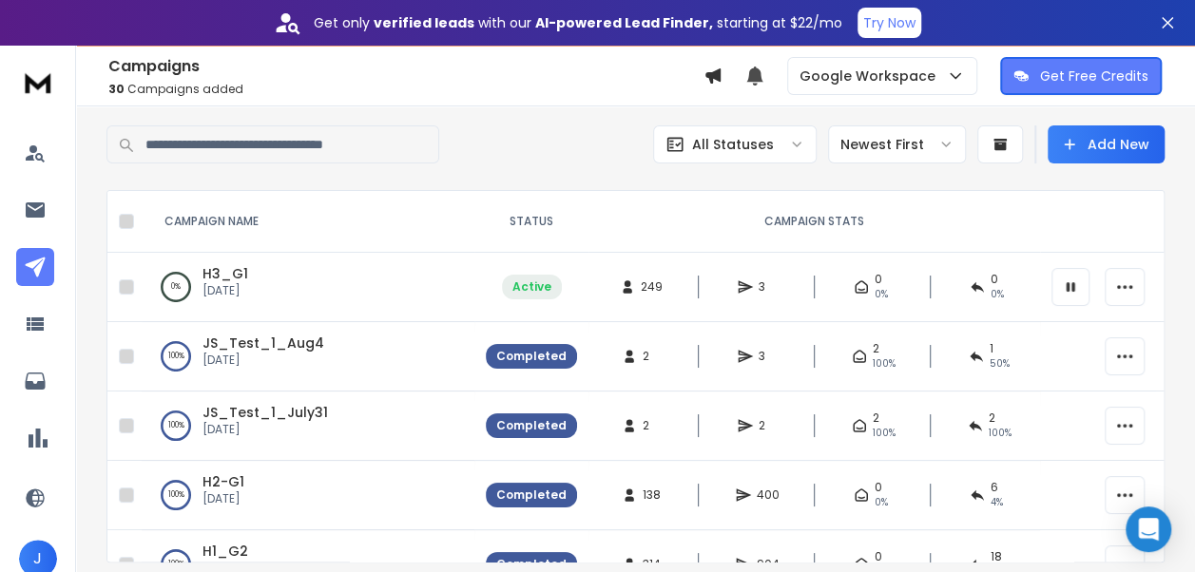
click at [473, 103] on div "Campaigns 30 Campaigns added Google Workspace Get Free Credits" at bounding box center [597, 76] width 1195 height 61
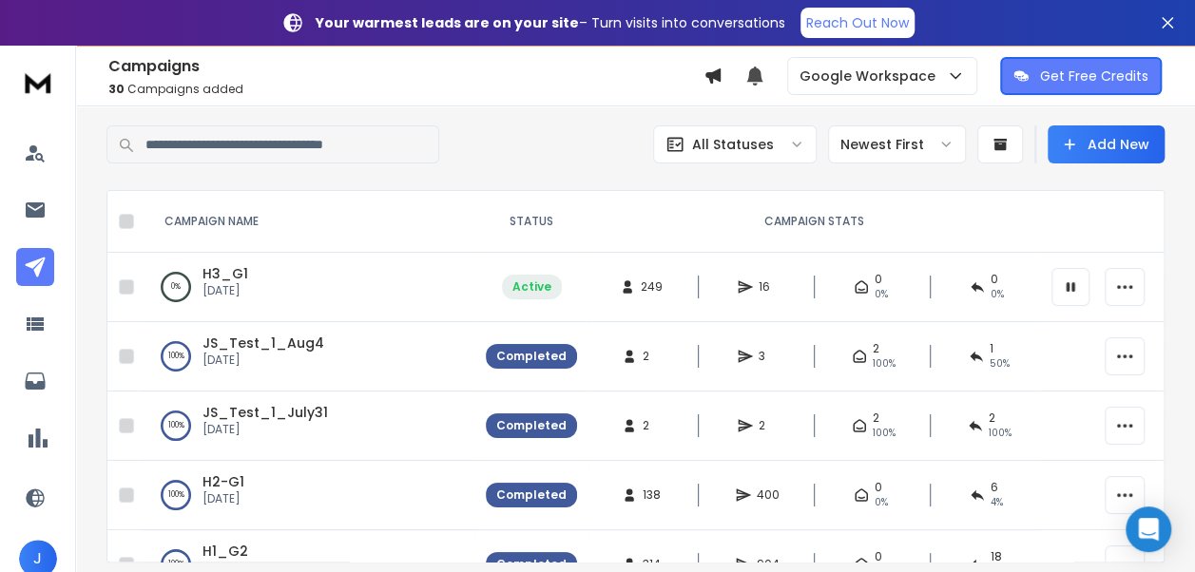
click at [602, 74] on h1 "Campaigns" at bounding box center [405, 66] width 595 height 23
click at [536, 97] on div "Campaigns 30 Campaigns added Google Workspace Get Free Credits" at bounding box center [597, 76] width 1195 height 61
